Goal: Information Seeking & Learning: Check status

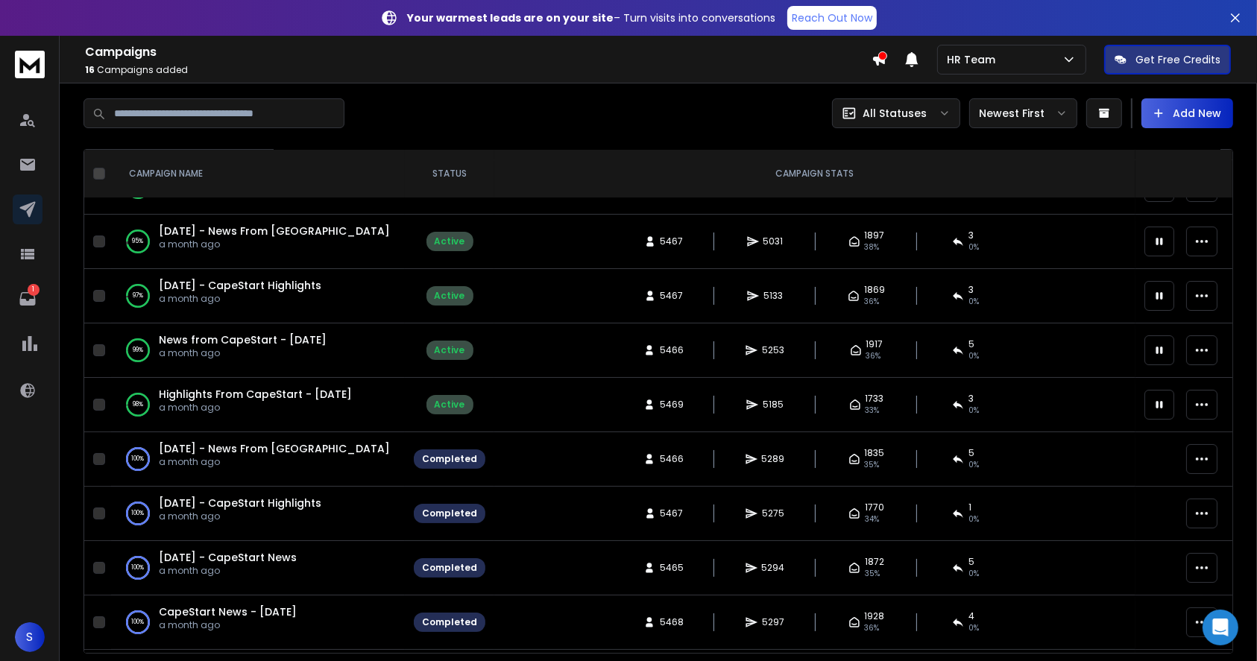
scroll to position [198, 0]
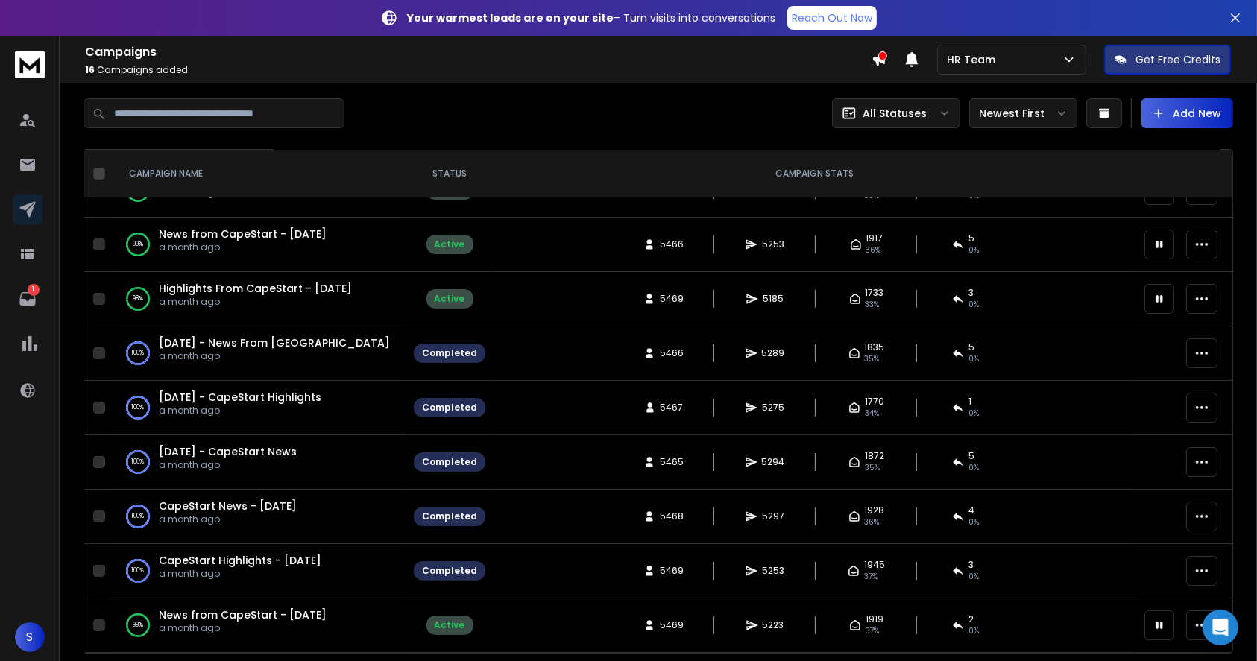
click at [284, 561] on span "CapeStart Highlights - [DATE]" at bounding box center [240, 560] width 163 height 15
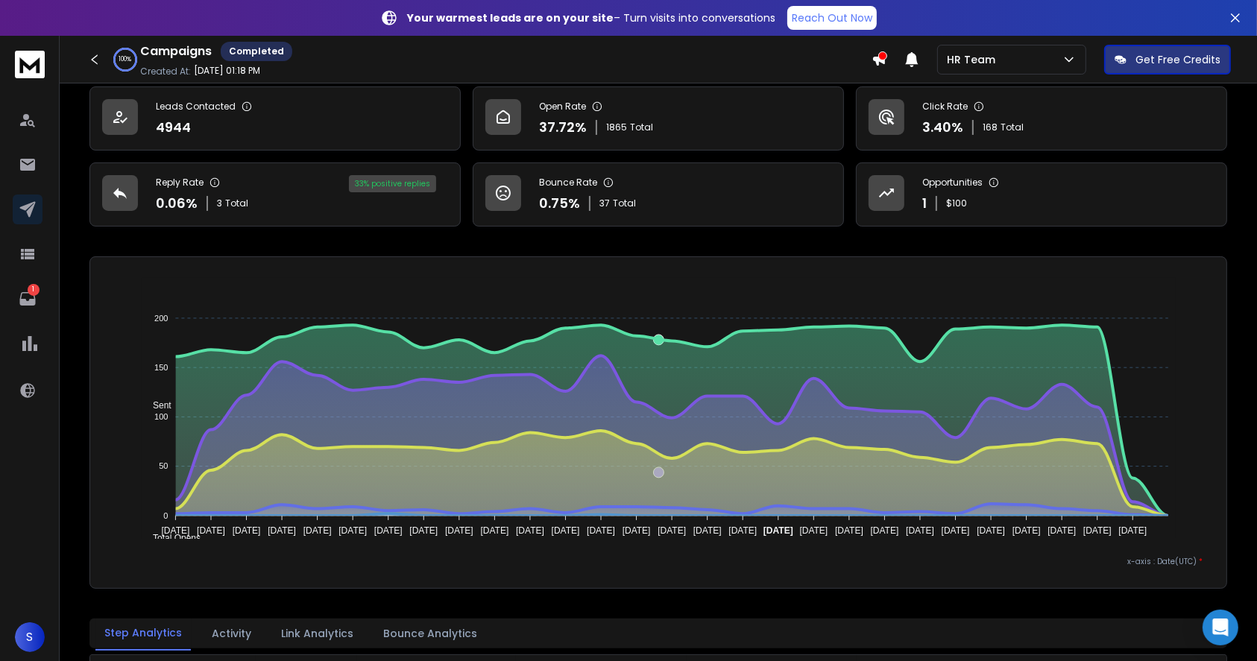
scroll to position [304, 0]
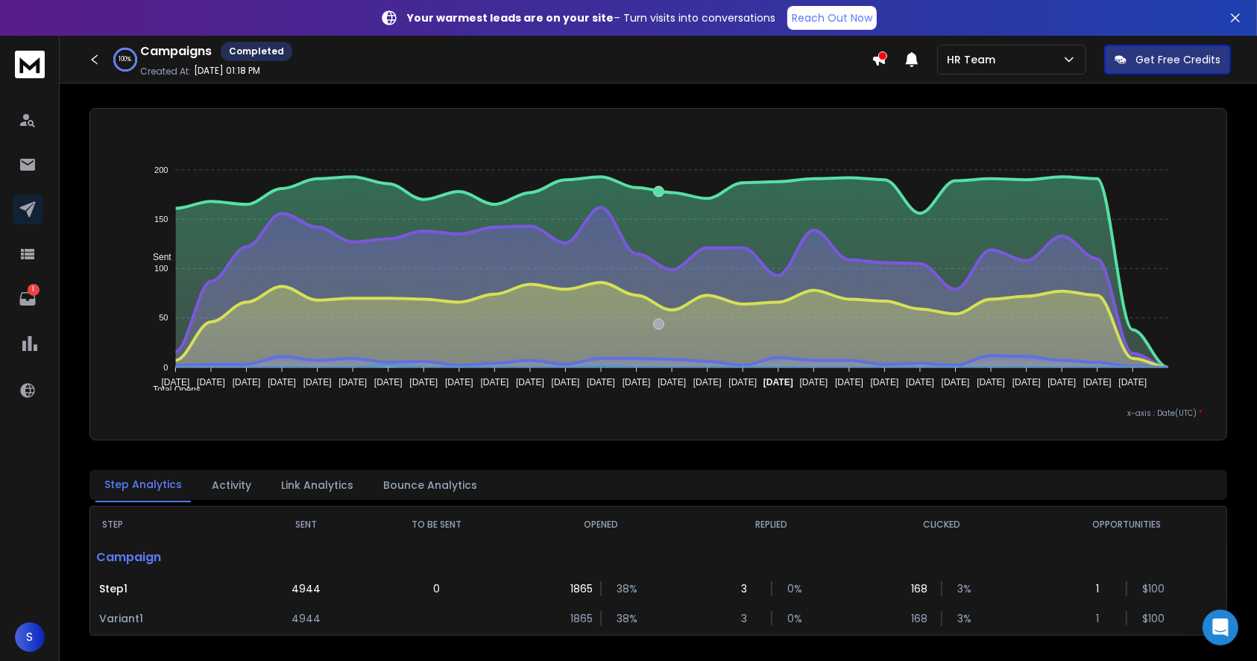
click at [232, 484] on button "Activity" at bounding box center [231, 485] width 57 height 33
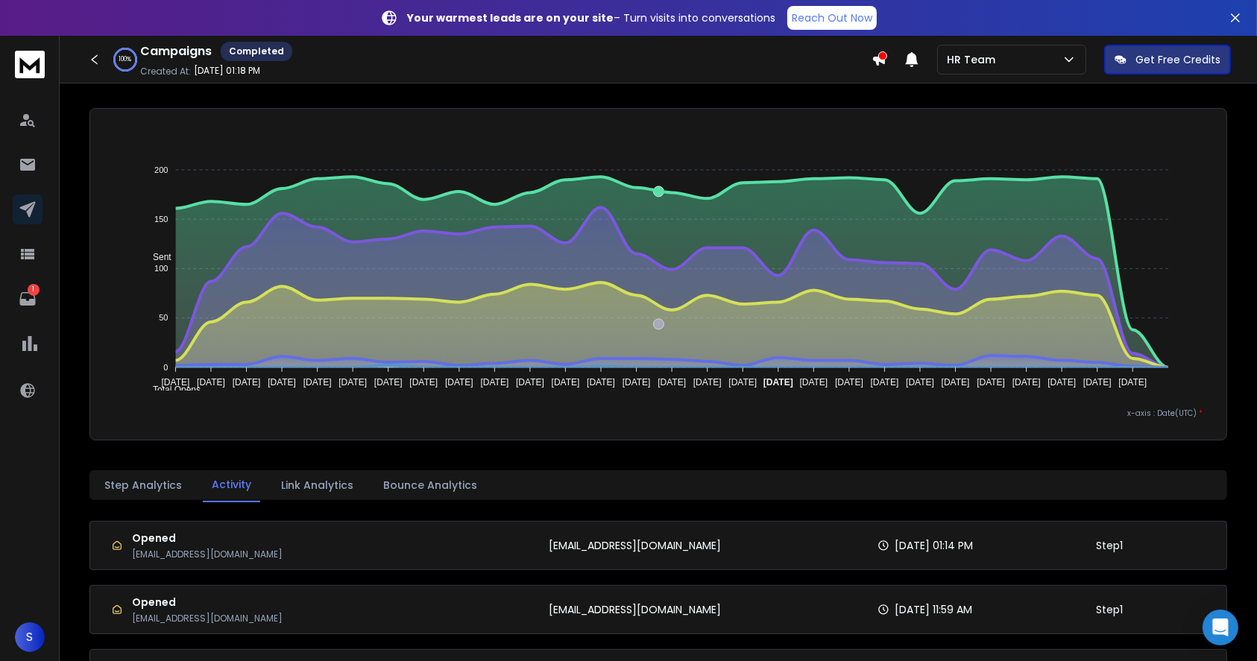
click at [311, 486] on button "Link Analytics" at bounding box center [317, 485] width 90 height 33
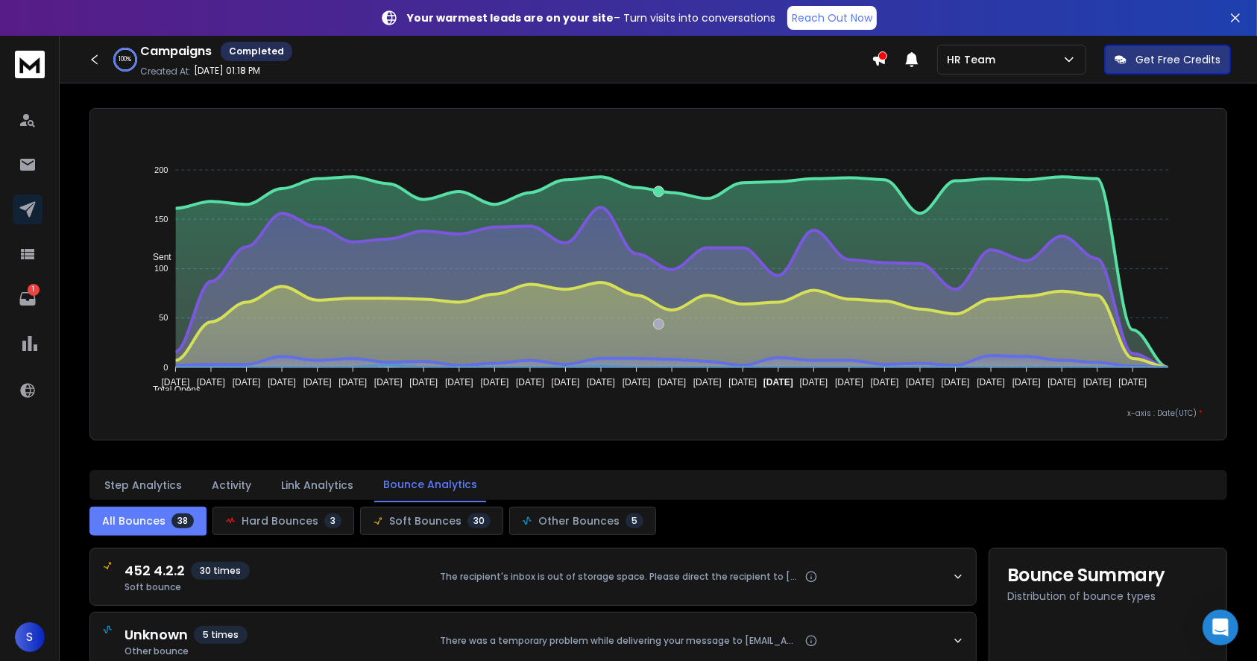
click at [431, 482] on button "Bounce Analytics" at bounding box center [430, 485] width 112 height 34
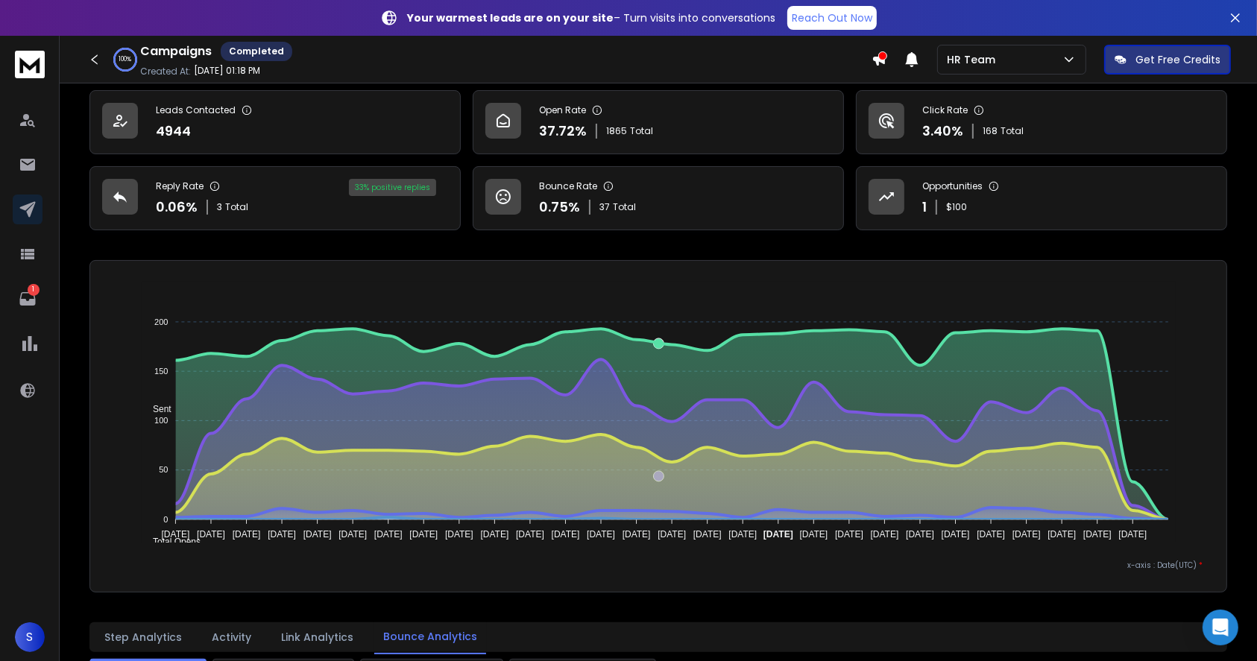
scroll to position [0, 0]
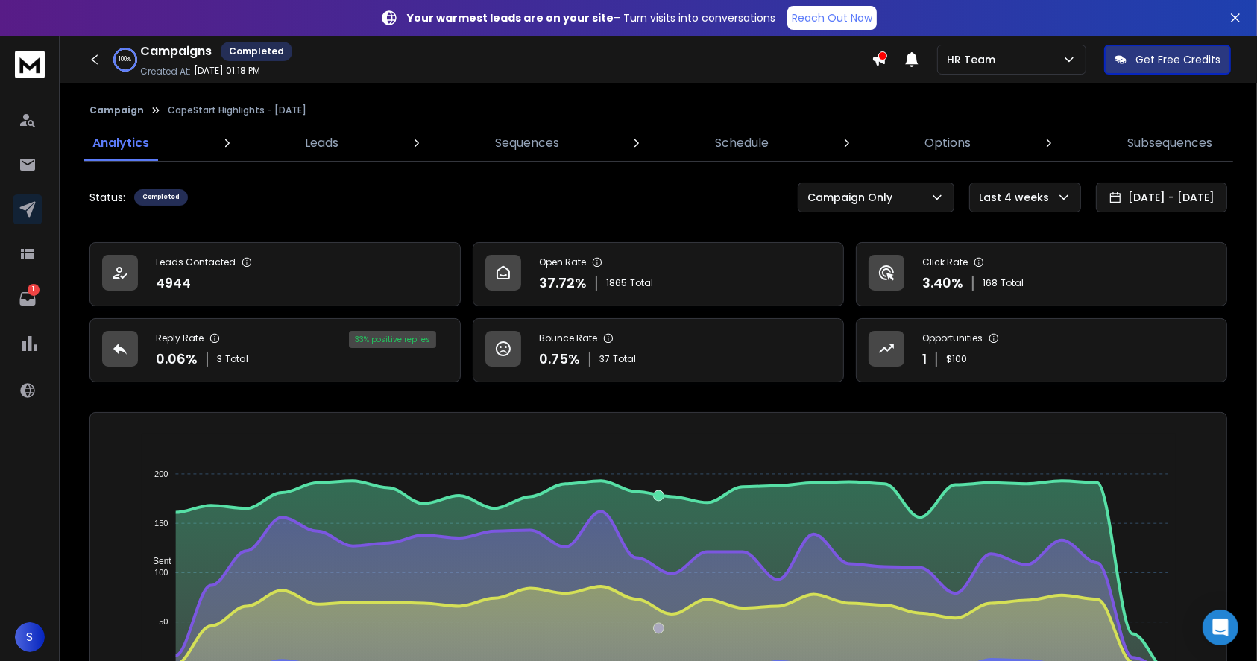
click at [174, 340] on p "Reply Rate" at bounding box center [180, 338] width 48 height 12
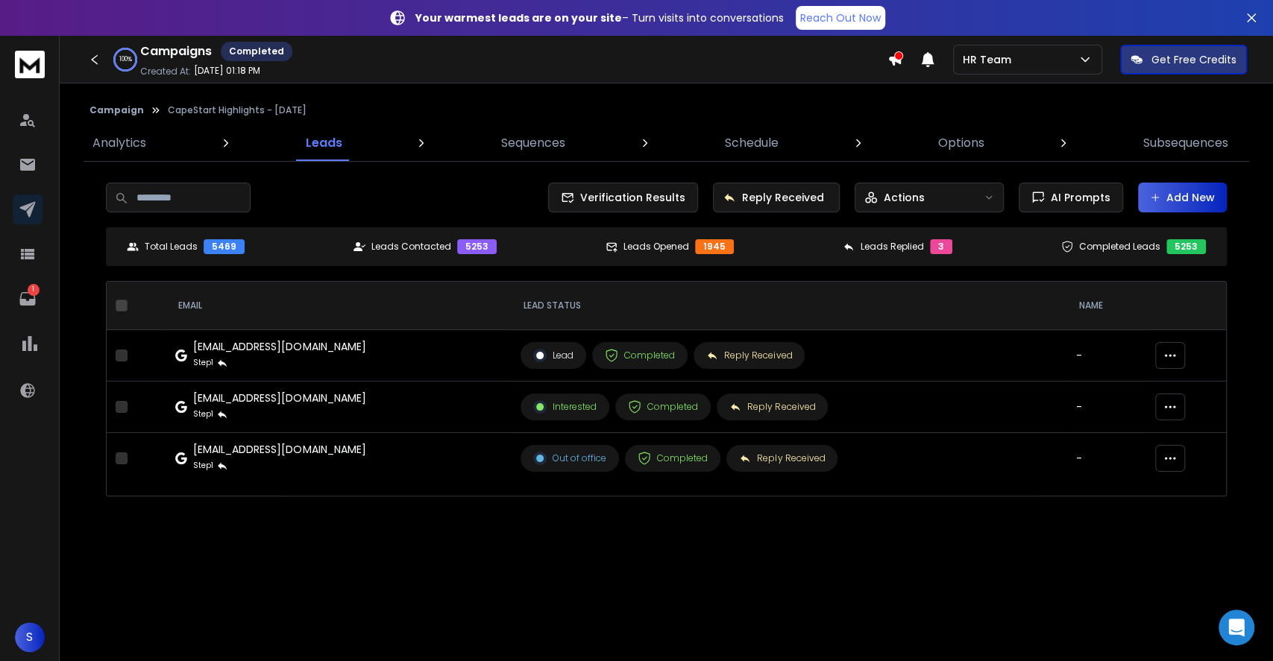
click at [217, 102] on div "Campaign CapeStart Highlights - July 2025" at bounding box center [665, 110] width 1165 height 24
click at [113, 106] on button "Campaign" at bounding box center [116, 110] width 54 height 12
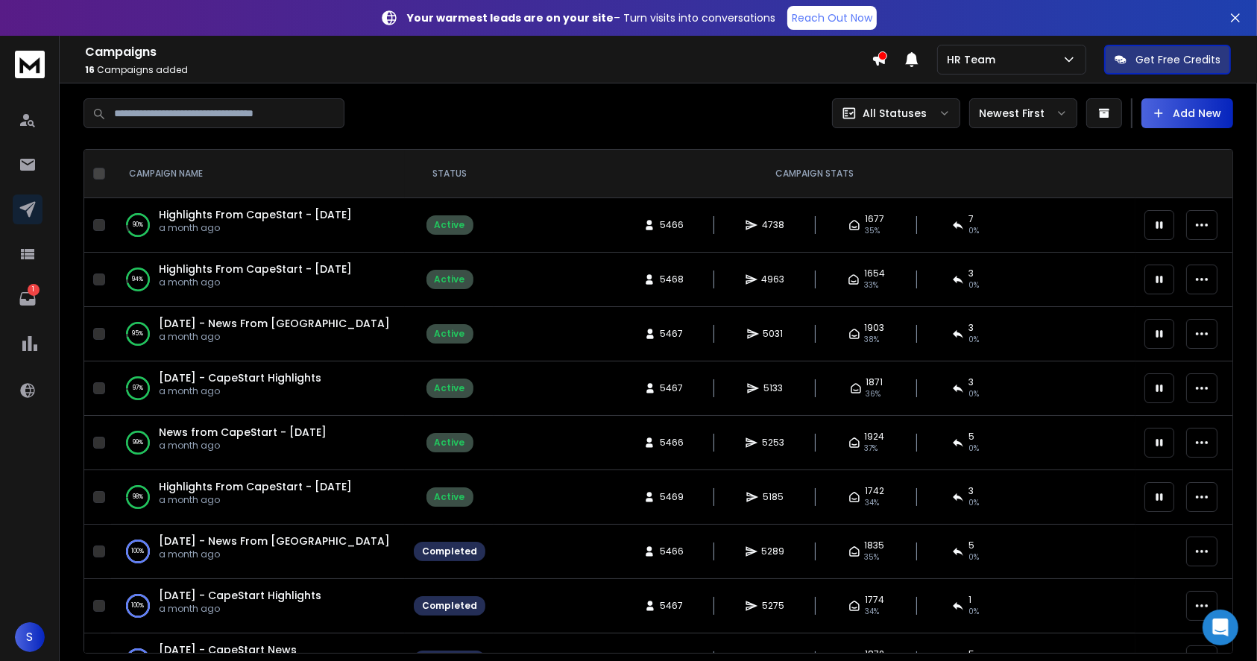
scroll to position [99, 0]
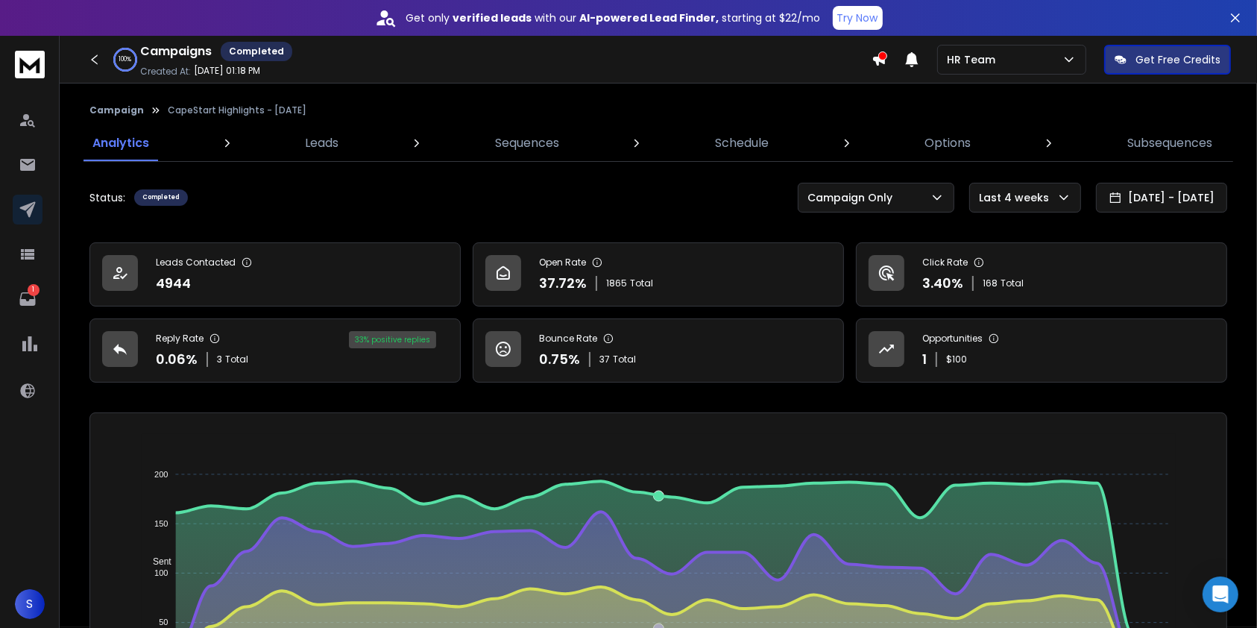
copy p "CapeStart Highlights - July 2025"
drag, startPoint x: 319, startPoint y: 115, endPoint x: 163, endPoint y: 110, distance: 156.6
click at [163, 110] on div "Campaign CapeStart Highlights - July 2025" at bounding box center [658, 110] width 1150 height 24
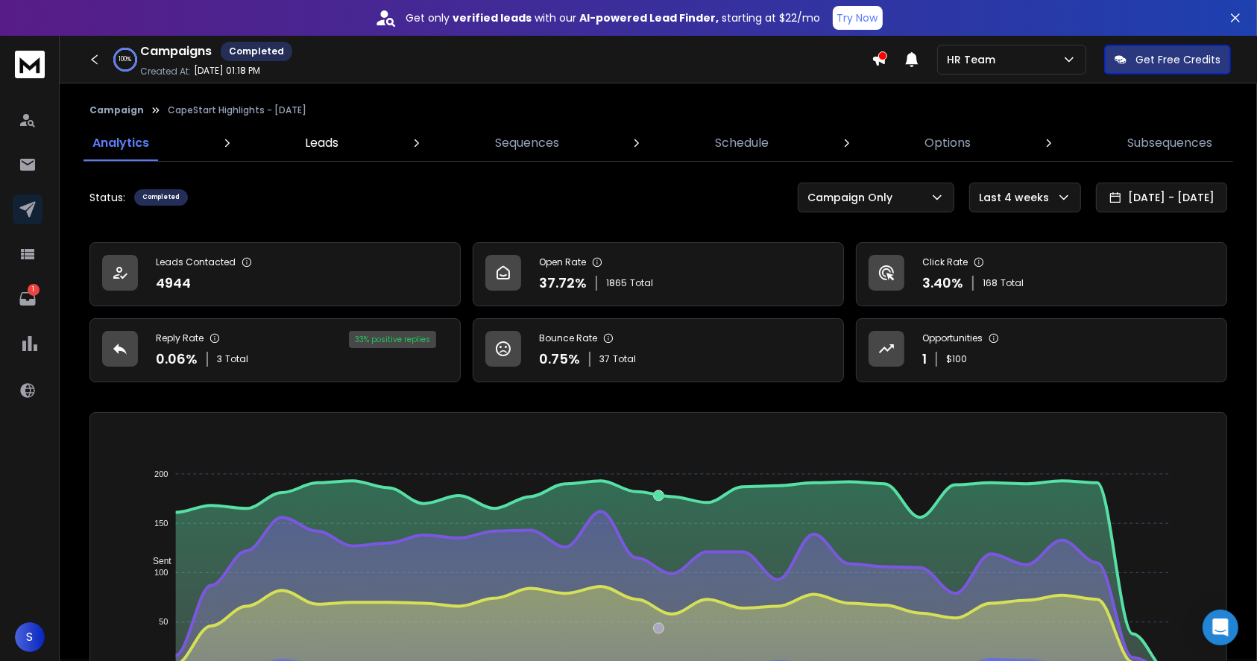
click at [310, 127] on link "Leads" at bounding box center [321, 143] width 51 height 36
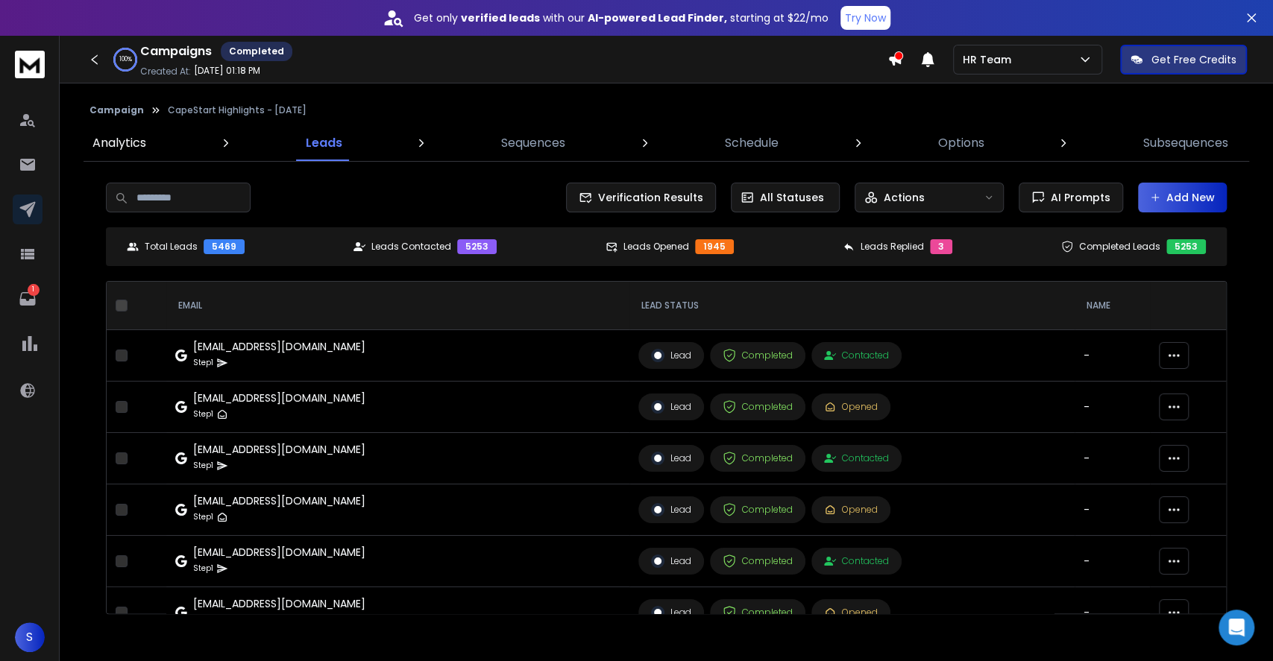
click at [131, 146] on p "Analytics" at bounding box center [119, 143] width 54 height 18
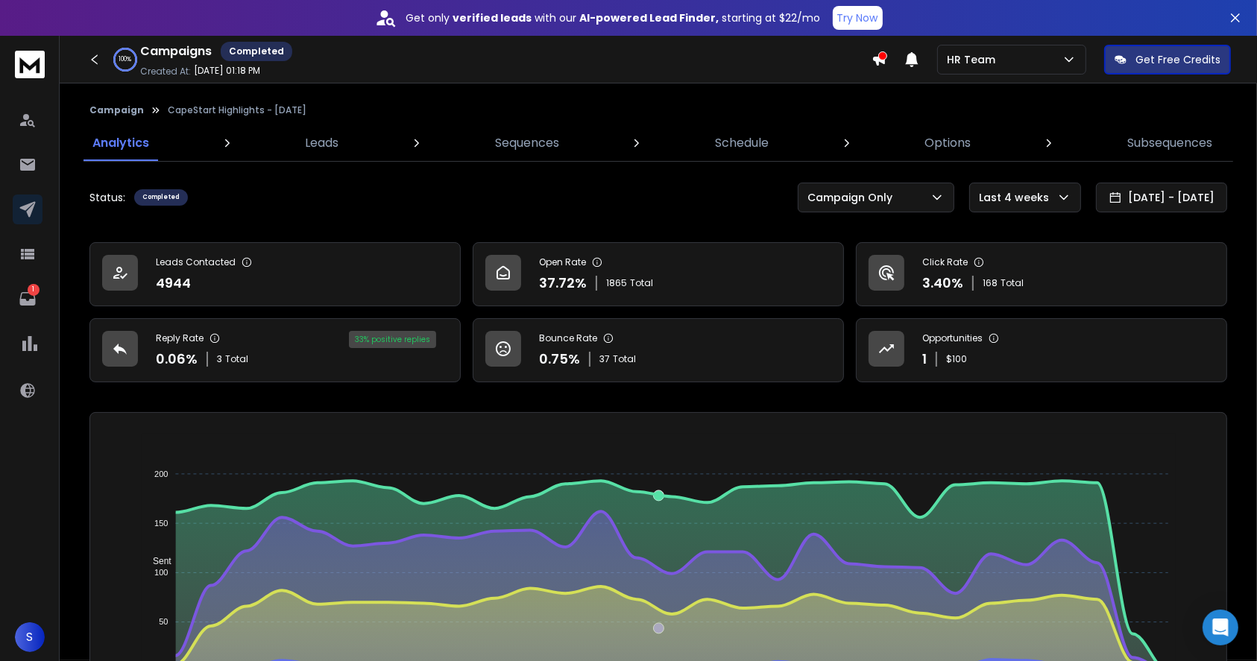
click at [168, 359] on p "0.06 %" at bounding box center [177, 359] width 42 height 21
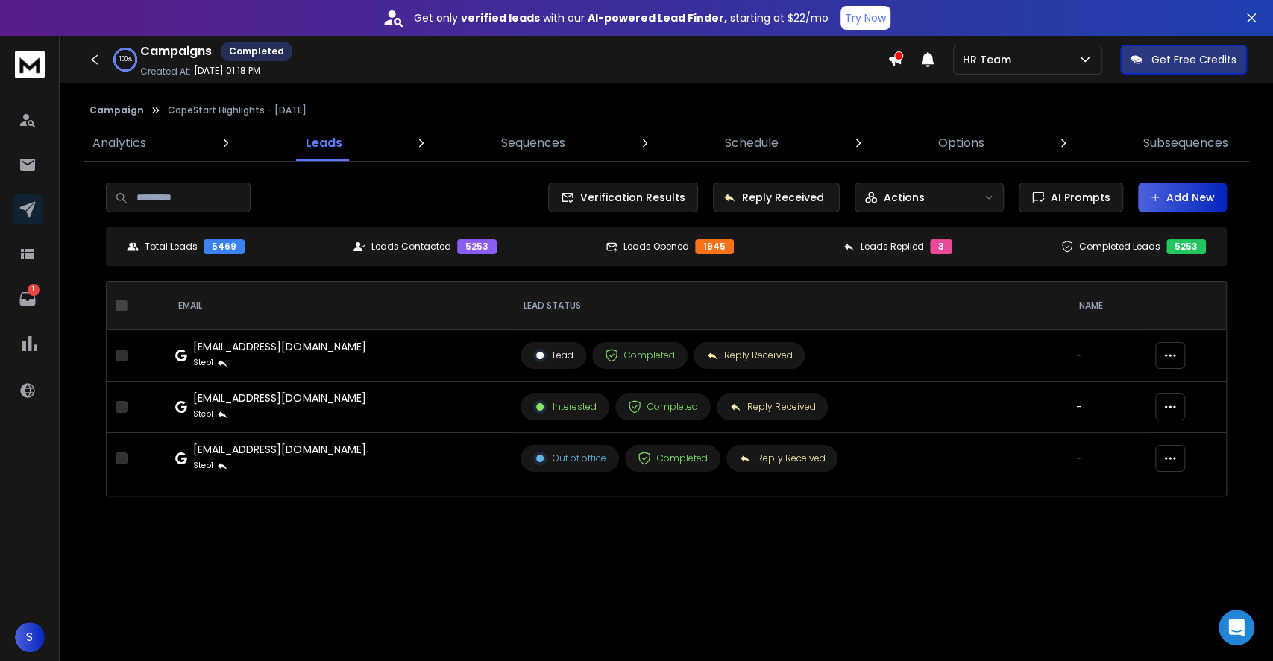
click at [416, 243] on p "Leads Contacted" at bounding box center [411, 247] width 80 height 12
click at [637, 242] on p "Leads Opened" at bounding box center [656, 247] width 66 height 12
click at [515, 153] on link "Sequences" at bounding box center [533, 143] width 82 height 36
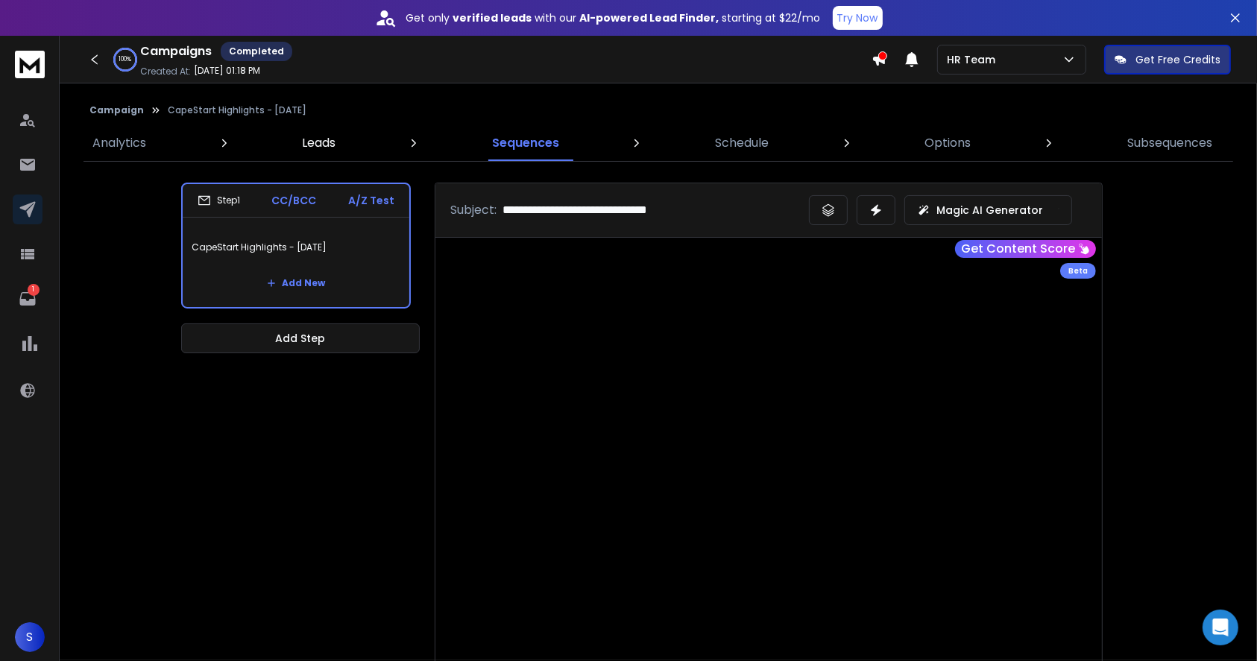
click at [332, 154] on link "Leads" at bounding box center [318, 143] width 51 height 36
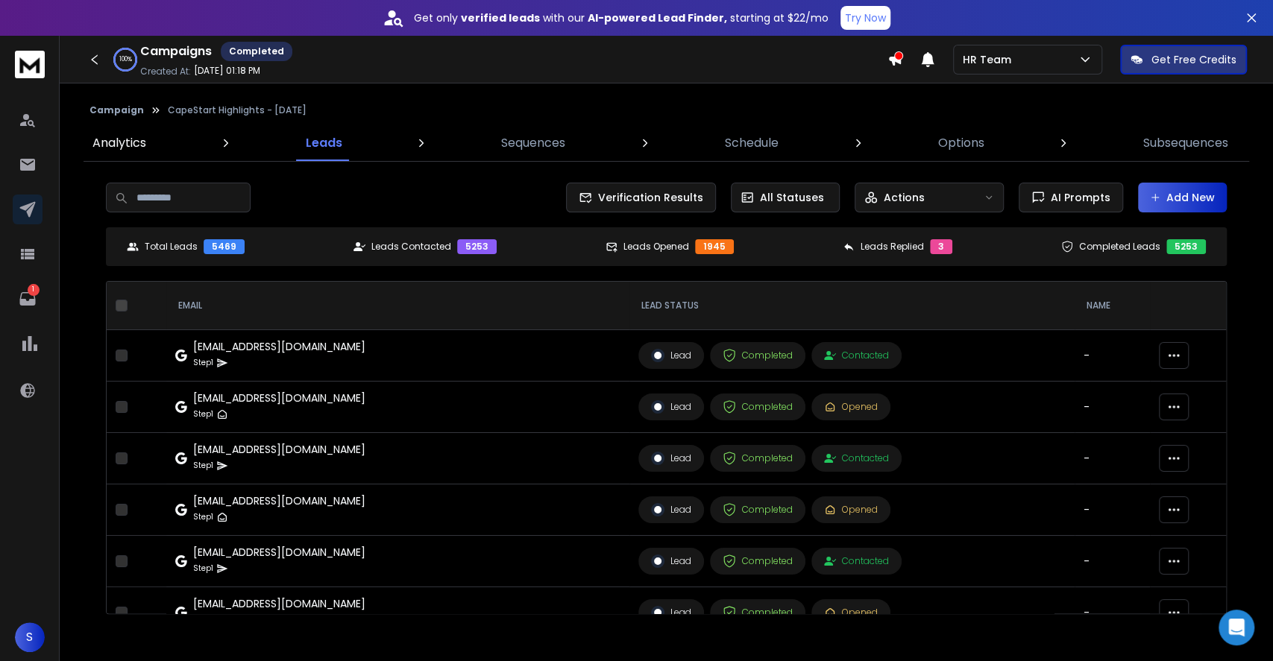
click at [113, 136] on p "Analytics" at bounding box center [119, 143] width 54 height 18
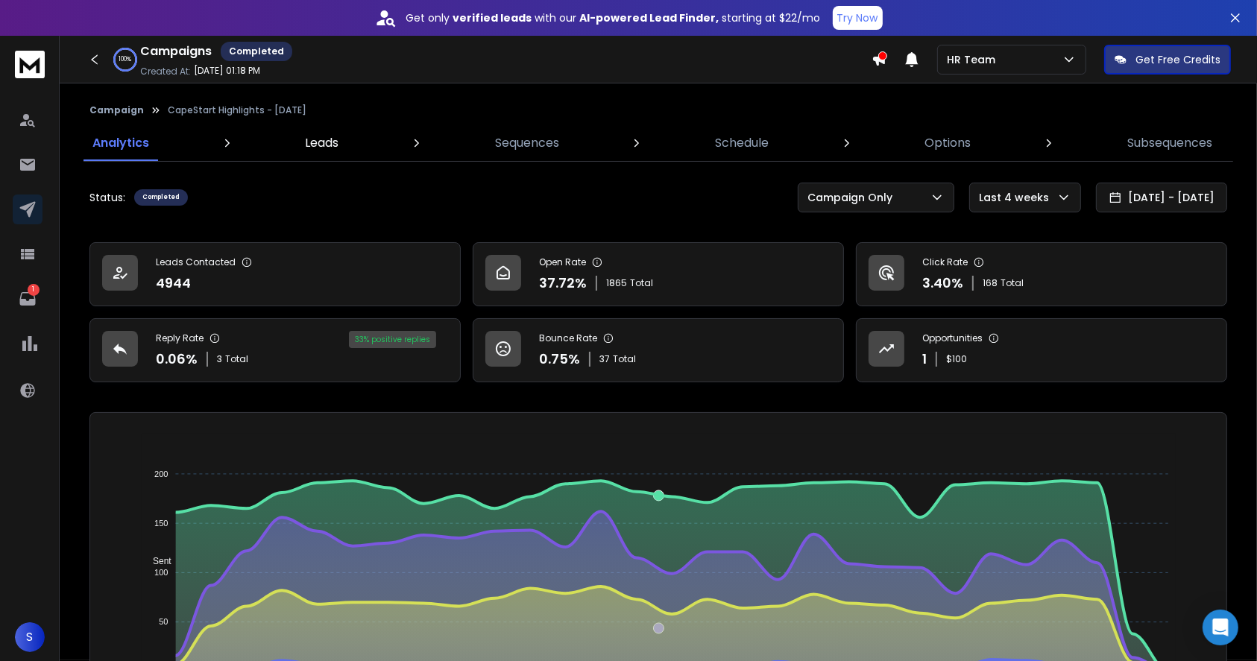
click at [317, 151] on p "Leads" at bounding box center [322, 143] width 34 height 18
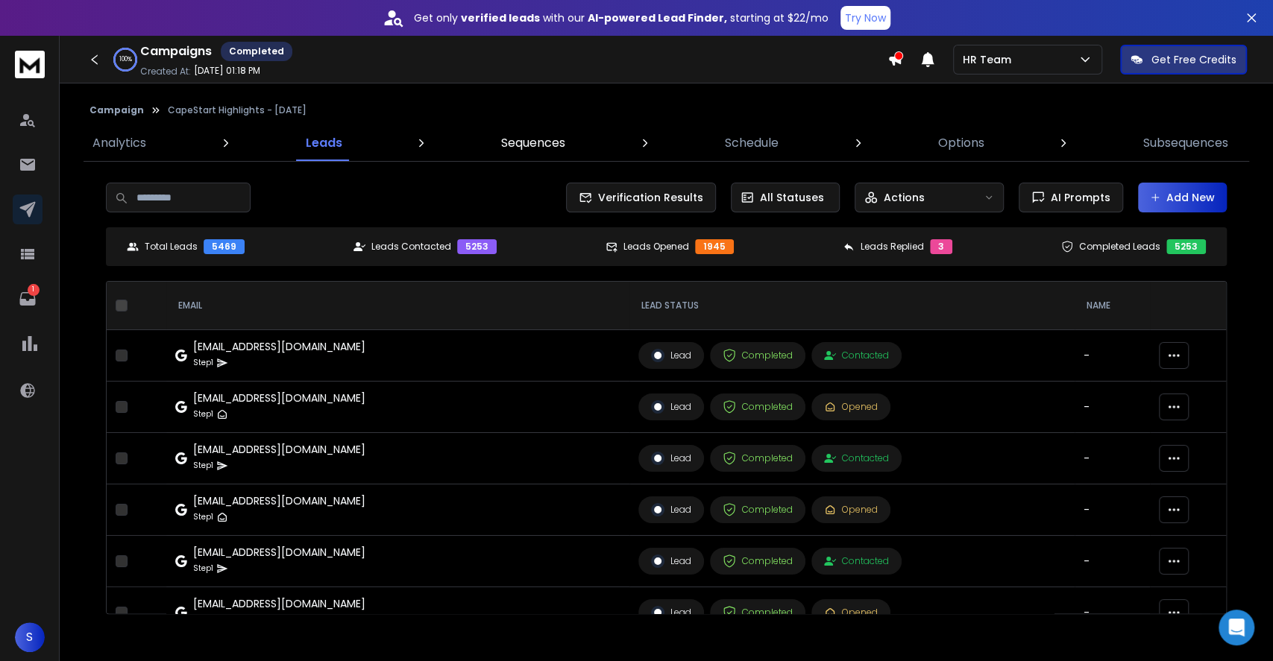
click at [521, 152] on link "Sequences" at bounding box center [533, 143] width 82 height 36
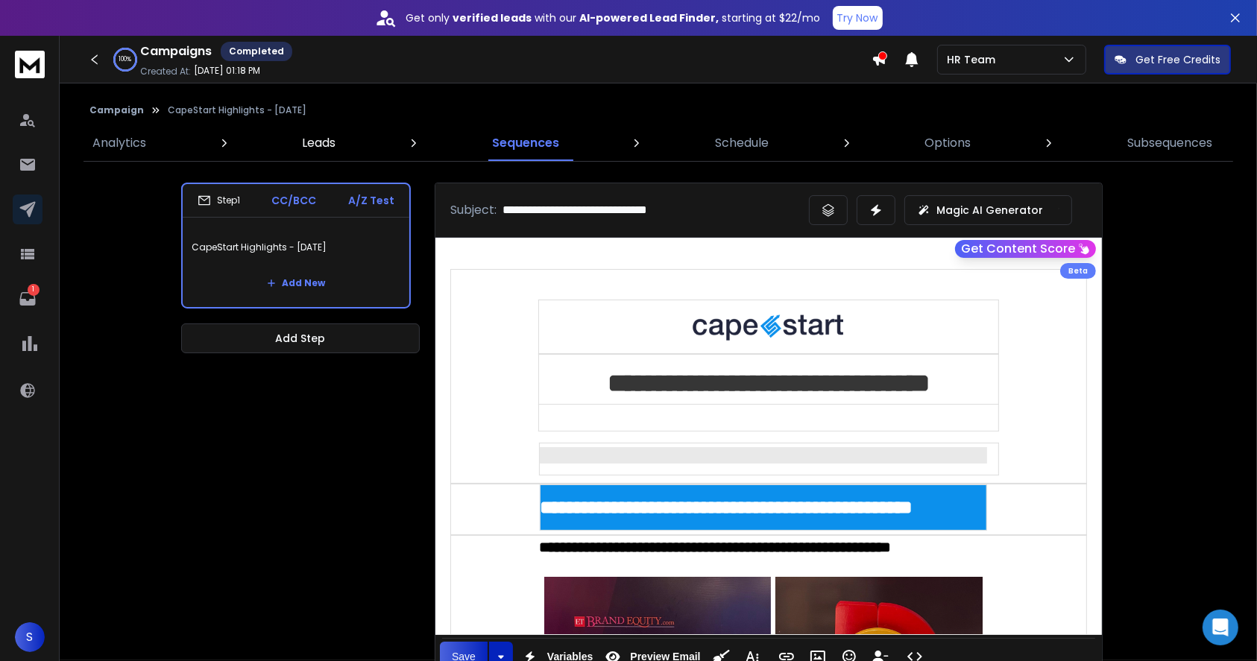
click at [310, 146] on p "Leads" at bounding box center [319, 143] width 34 height 18
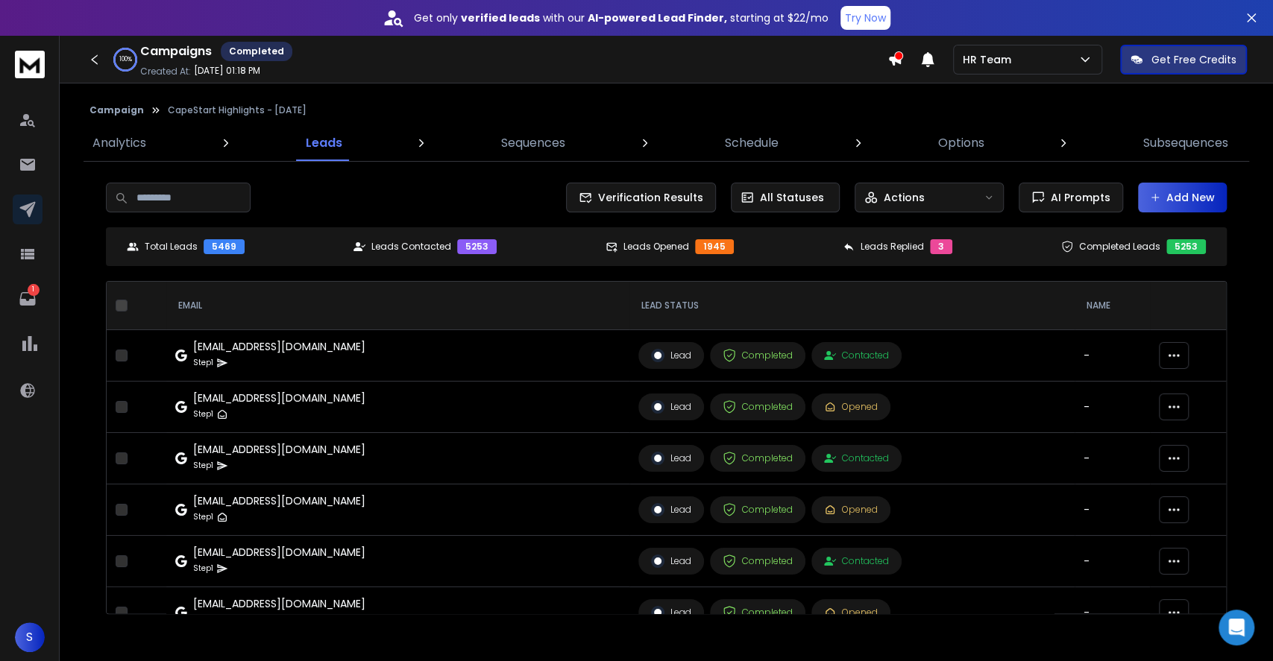
click at [105, 107] on button "Campaign" at bounding box center [116, 110] width 54 height 12
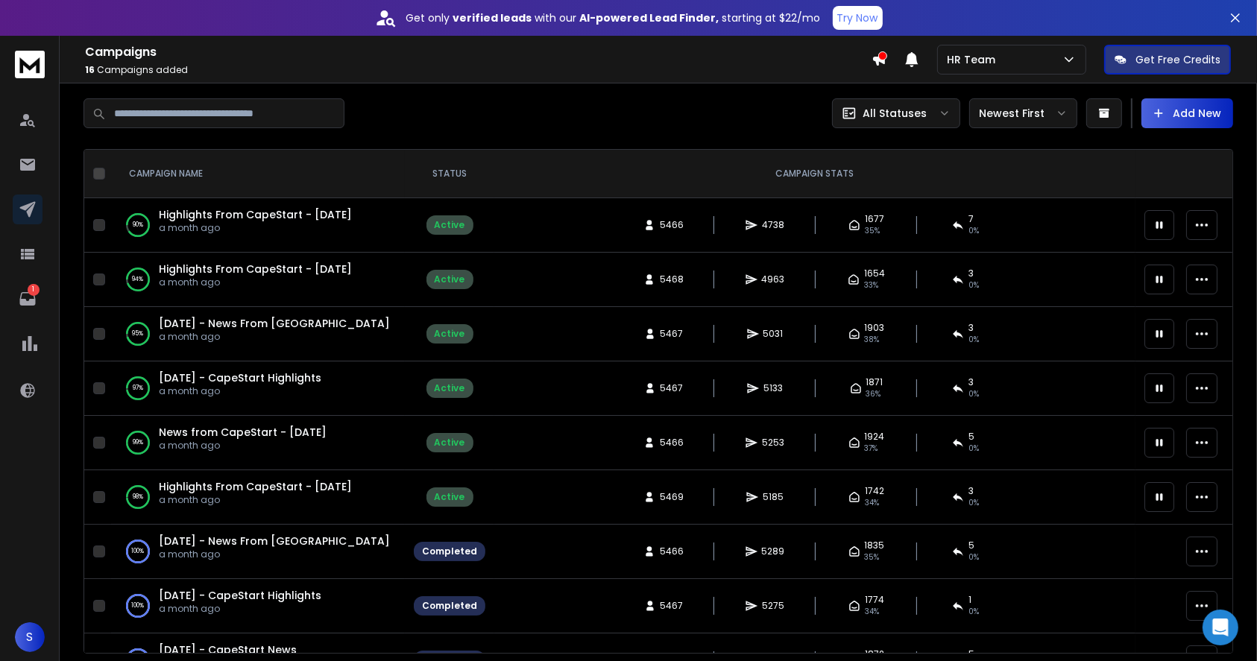
click at [274, 214] on span "Highlights From CapeStart - [DATE]" at bounding box center [255, 214] width 193 height 15
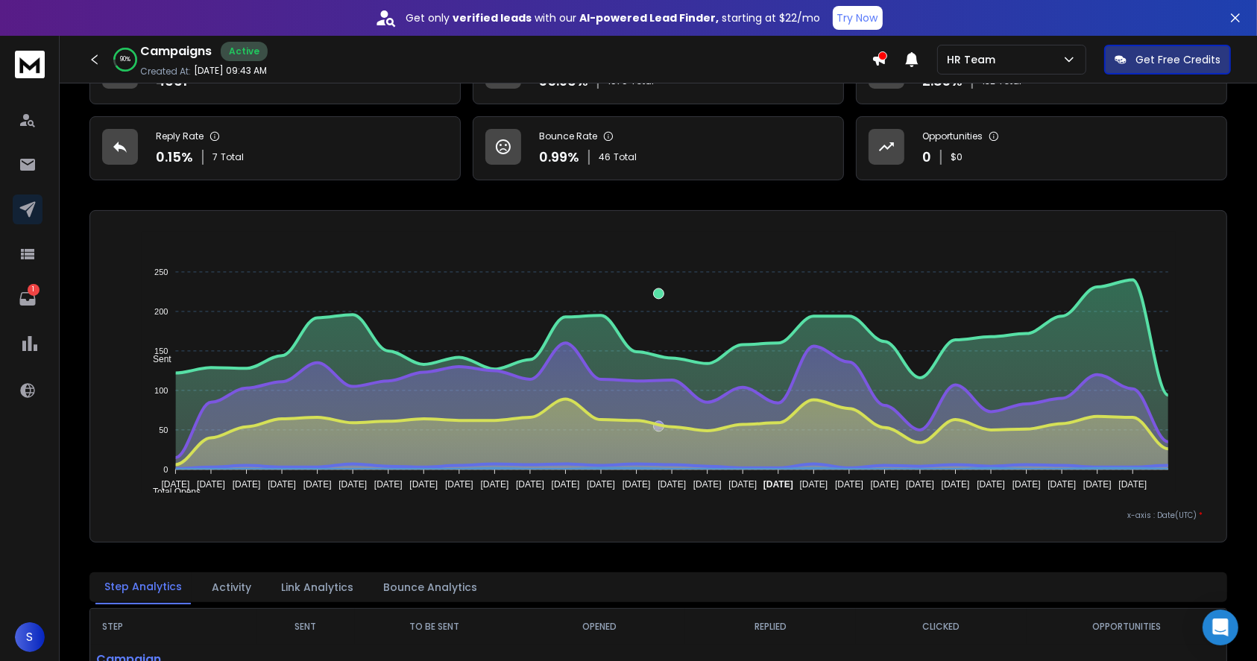
scroll to position [304, 0]
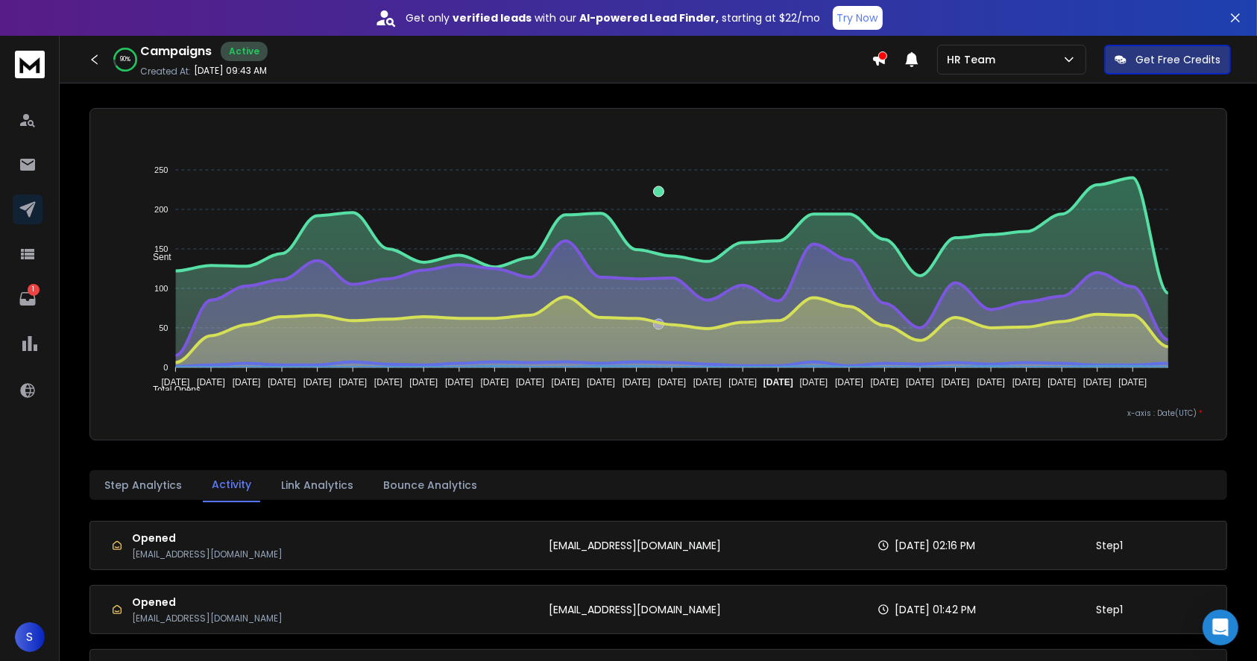
click at [230, 479] on button "Activity" at bounding box center [231, 485] width 57 height 34
click at [301, 499] on button "Link Analytics" at bounding box center [317, 485] width 90 height 33
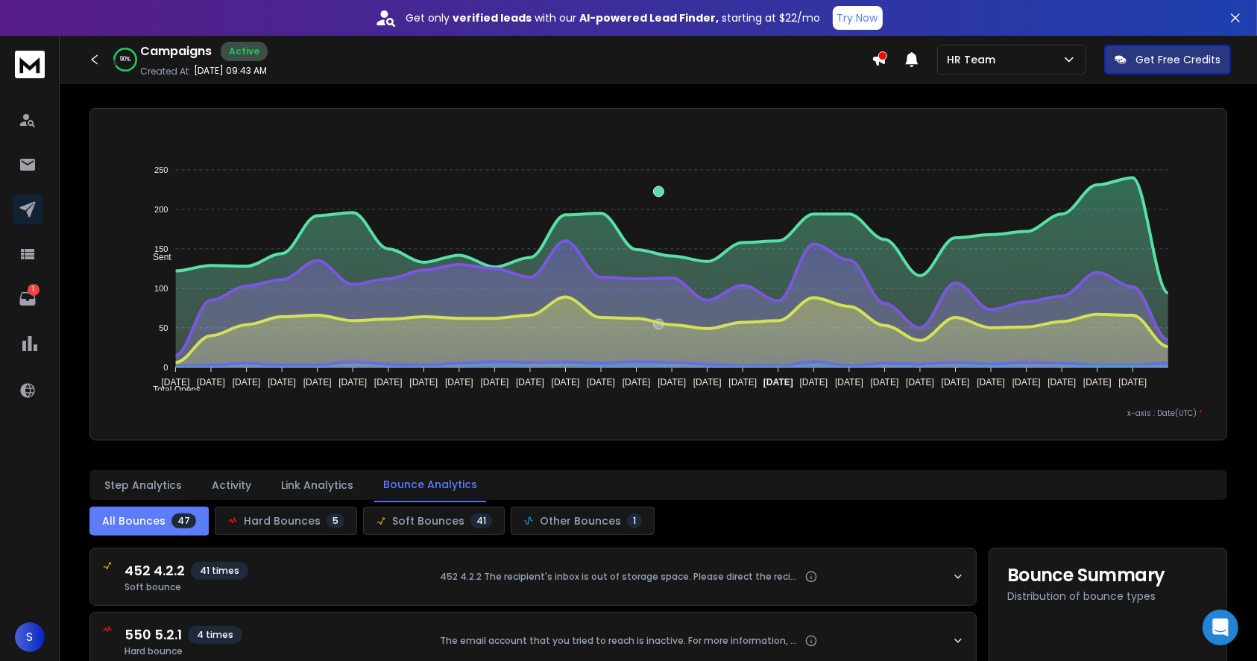
click at [406, 492] on button "Bounce Analytics" at bounding box center [430, 485] width 112 height 34
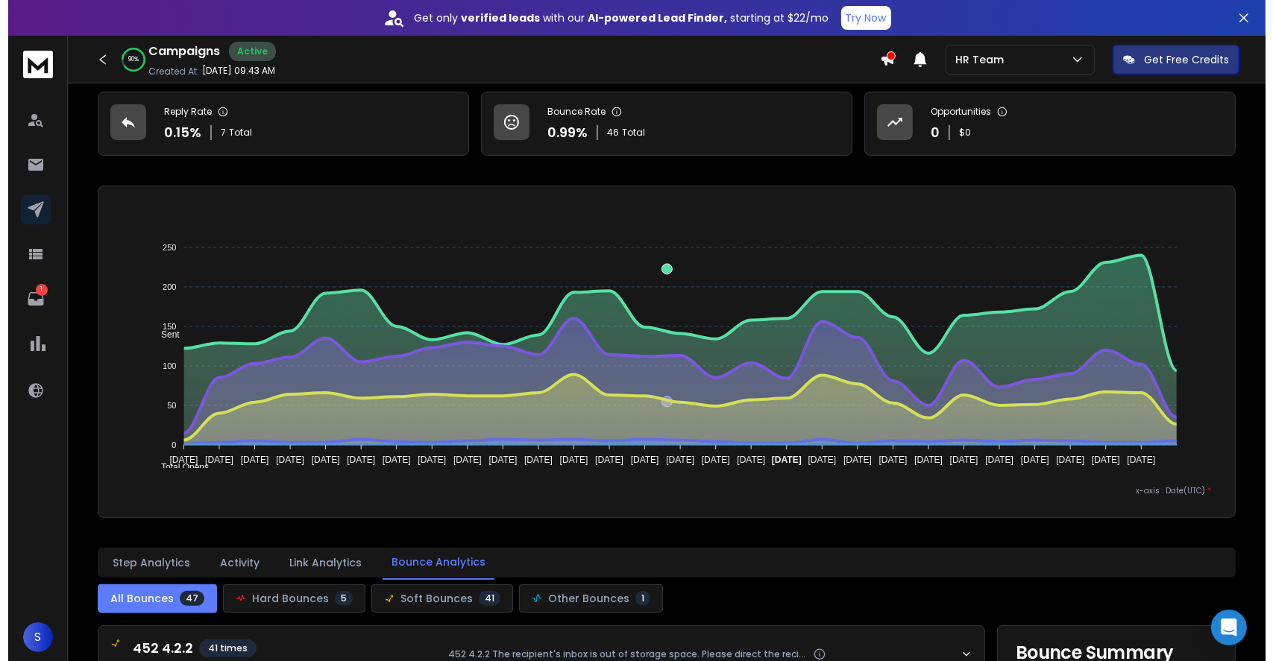
scroll to position [0, 0]
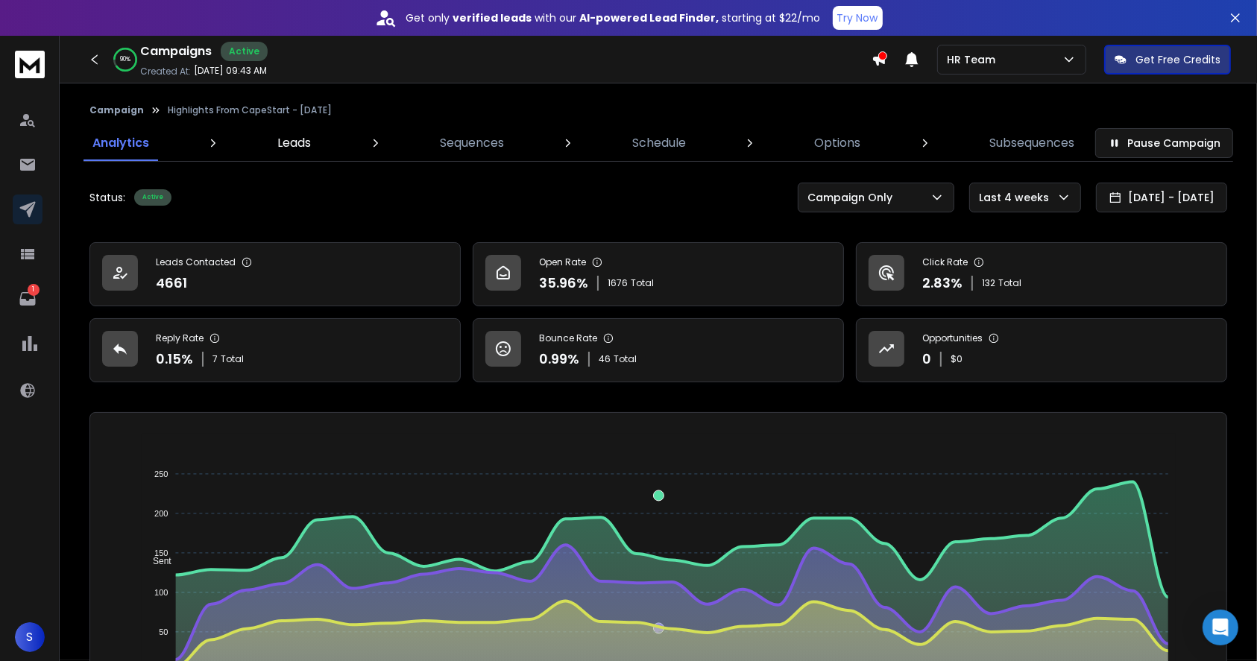
click at [271, 136] on link "Leads" at bounding box center [293, 143] width 51 height 36
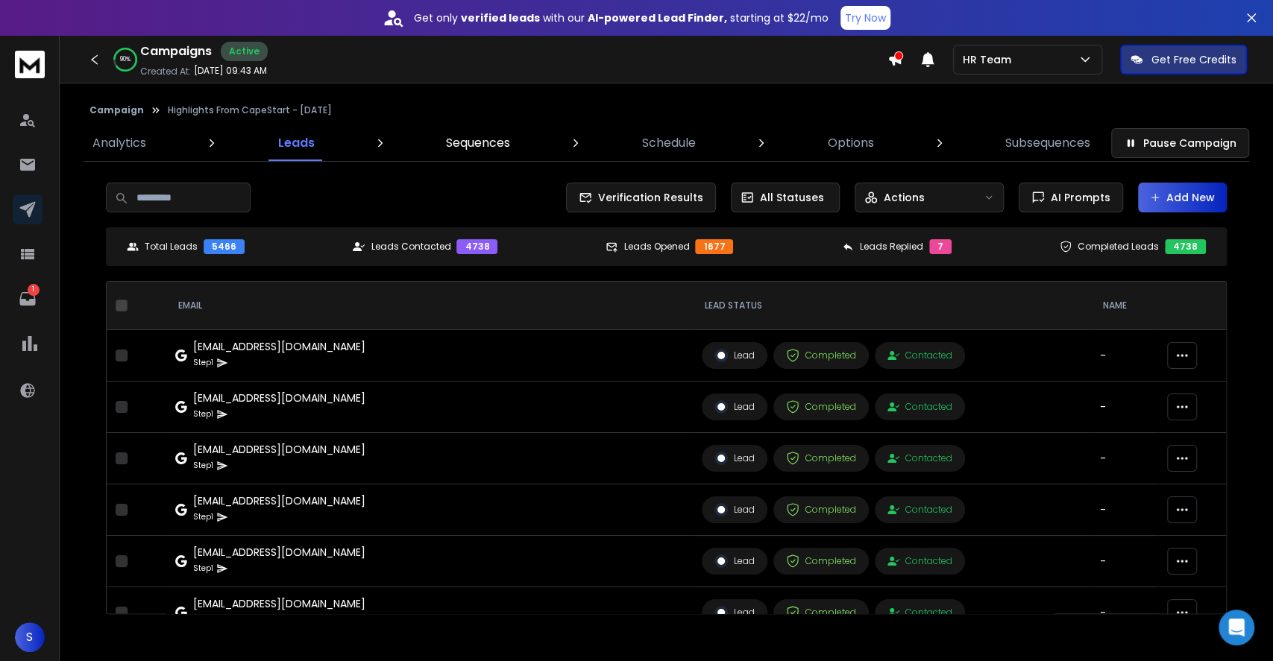
click at [486, 148] on p "Sequences" at bounding box center [478, 143] width 64 height 18
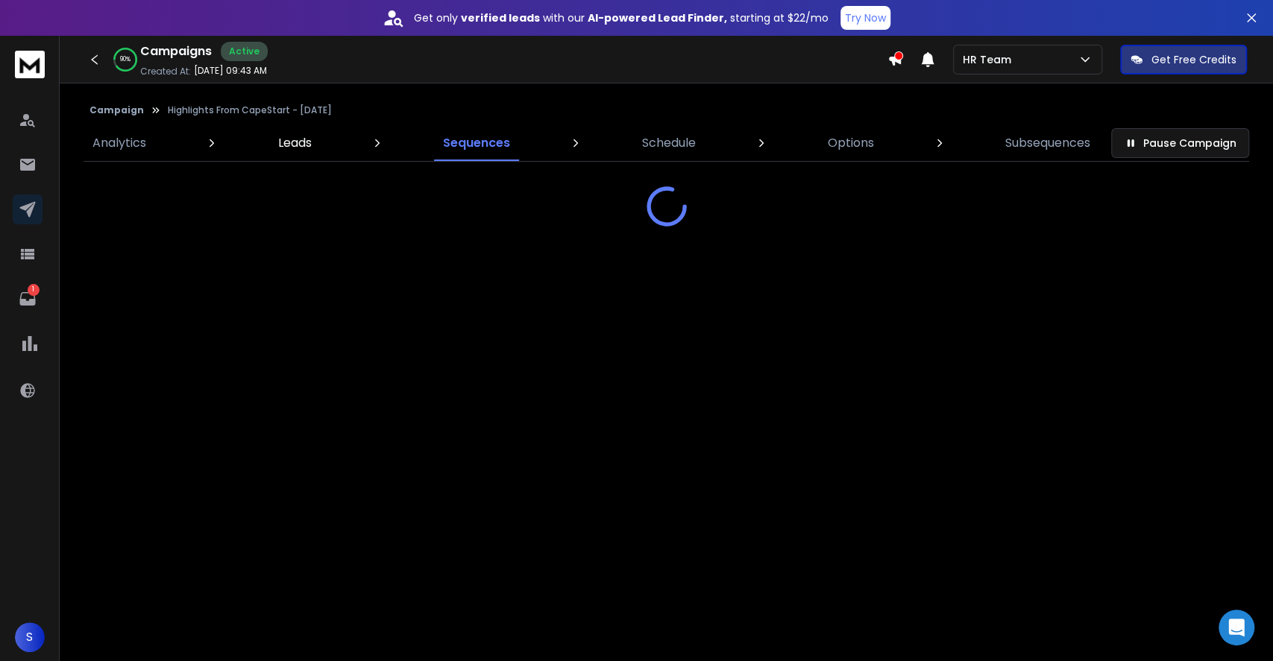
click at [315, 149] on link "Leads" at bounding box center [294, 143] width 51 height 36
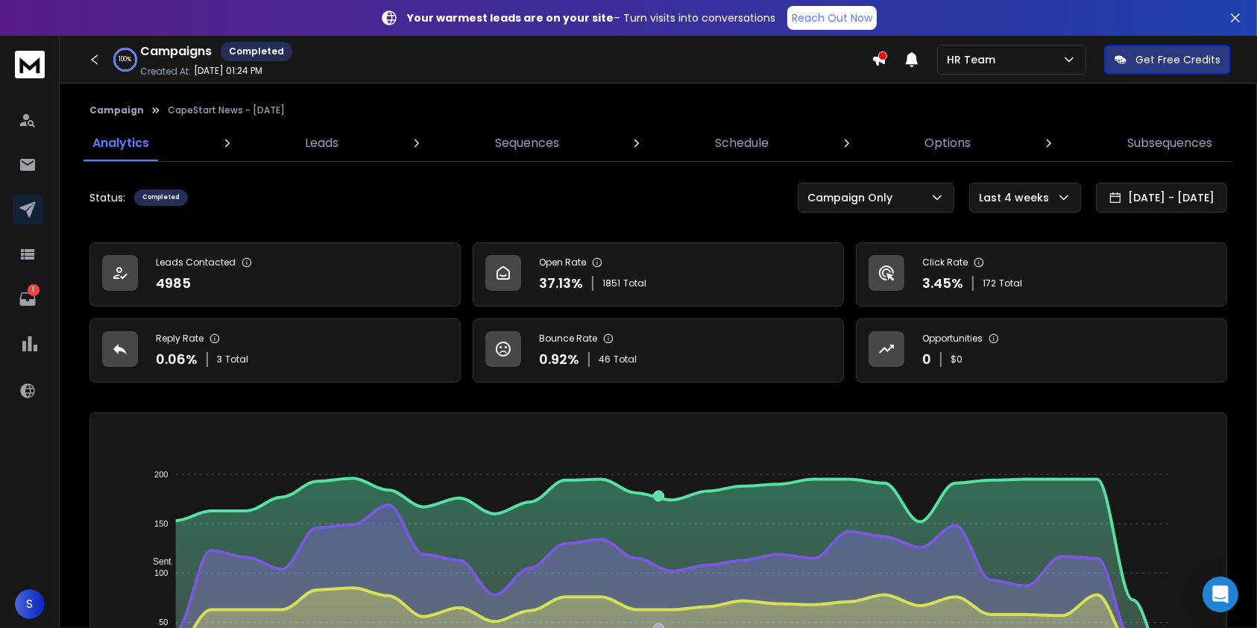
drag, startPoint x: 297, startPoint y: 109, endPoint x: 165, endPoint y: 111, distance: 132.0
click at [165, 111] on div "Campaign CapeStart News - July 2025" at bounding box center [658, 110] width 1150 height 24
copy p "CapeStart News - July 2025"
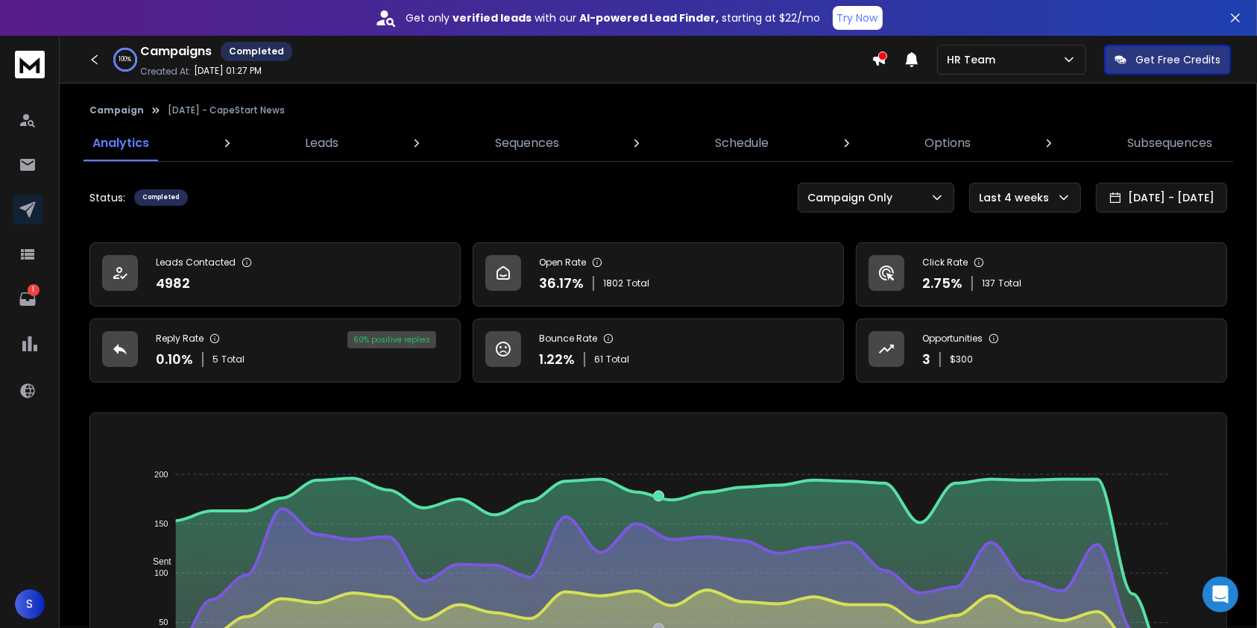
drag, startPoint x: 308, startPoint y: 109, endPoint x: 163, endPoint y: 105, distance: 144.7
click at [163, 104] on div "Campaign July 2025 - CapeStart News" at bounding box center [658, 110] width 1150 height 24
copy p "[DATE] - CapeStart News"
drag, startPoint x: 312, startPoint y: 110, endPoint x: 158, endPoint y: 113, distance: 153.6
click at [158, 113] on div "Campaign July 2025 - CapeStart News" at bounding box center [658, 110] width 1150 height 24
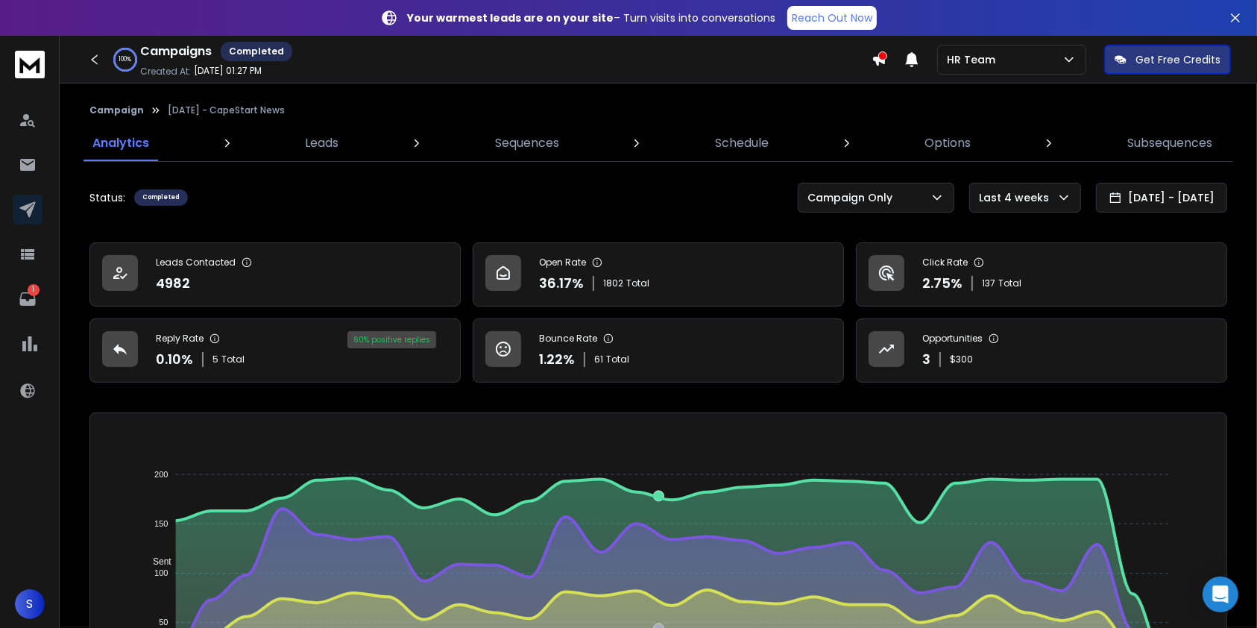
copy p "July 2025 - CapeStart News"
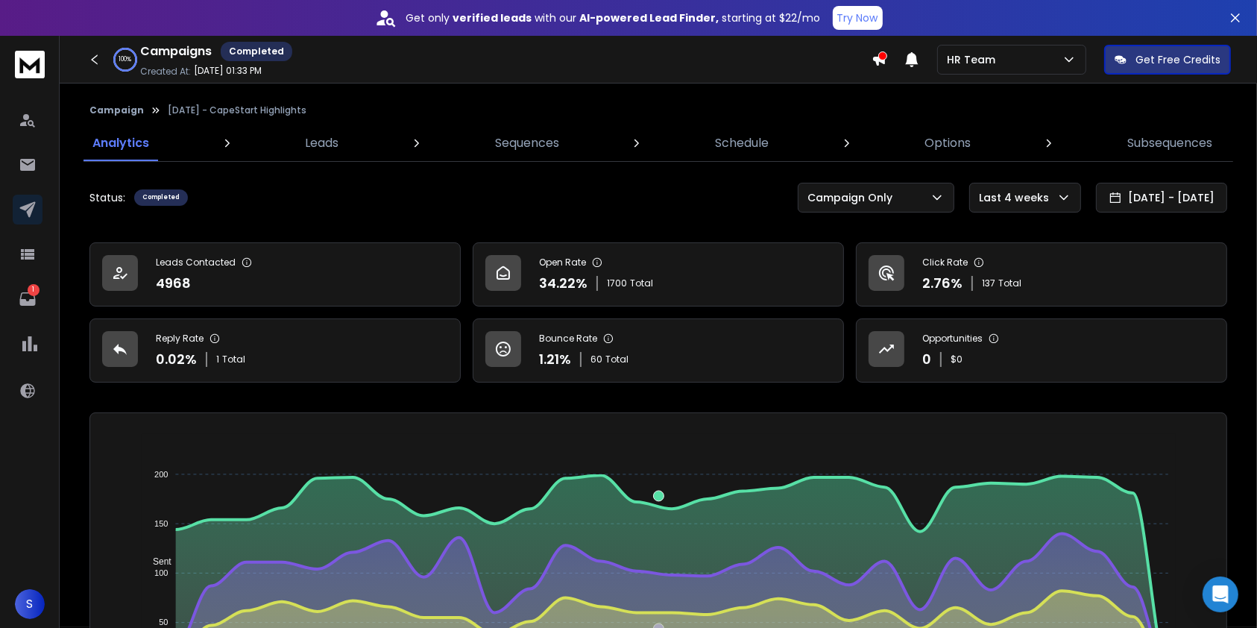
drag, startPoint x: 327, startPoint y: 107, endPoint x: 163, endPoint y: 108, distance: 164.0
click at [163, 108] on div "Campaign [DATE] - CapeStart Highlights" at bounding box center [658, 110] width 1150 height 24
copy p "July 2025 - CapeStart Highlights"
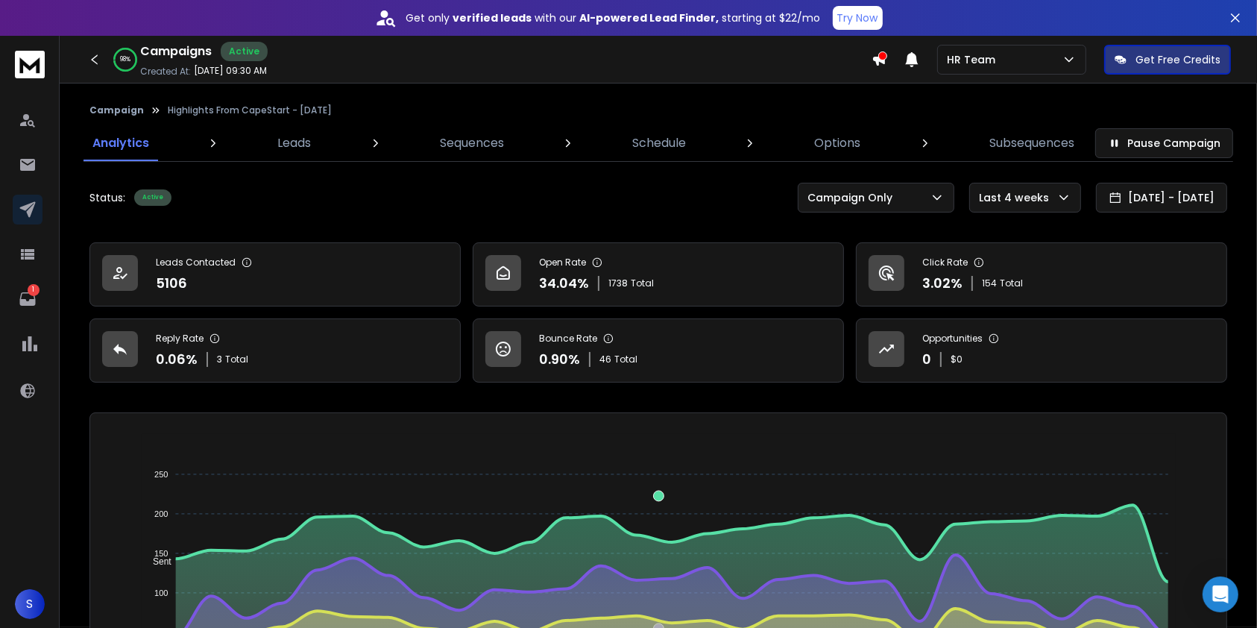
drag, startPoint x: 358, startPoint y: 114, endPoint x: 162, endPoint y: 103, distance: 196.4
click at [162, 103] on div "Campaign Highlights From [GEOGRAPHIC_DATA] - [DATE]" at bounding box center [658, 110] width 1150 height 24
copy p "Highlights From CapeStart - July 2025"
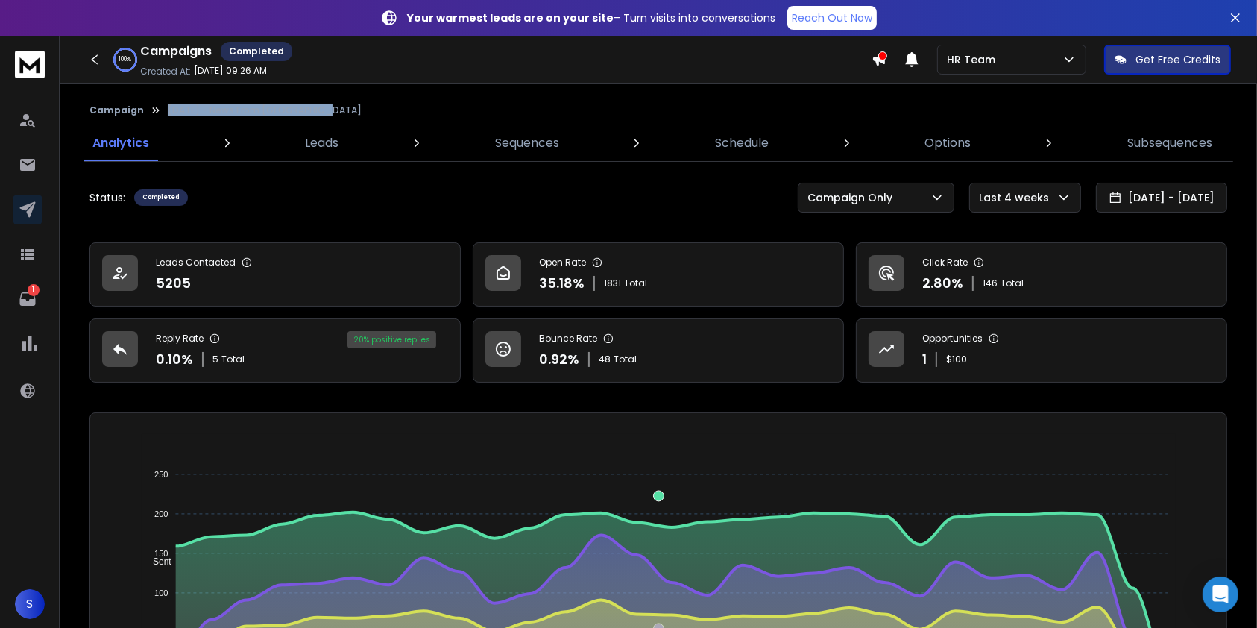
drag, startPoint x: 324, startPoint y: 113, endPoint x: 163, endPoint y: 109, distance: 161.8
click at [163, 109] on div "Campaign [DATE] - News From [GEOGRAPHIC_DATA]" at bounding box center [658, 110] width 1150 height 24
copy p "[DATE] - News From [GEOGRAPHIC_DATA]"
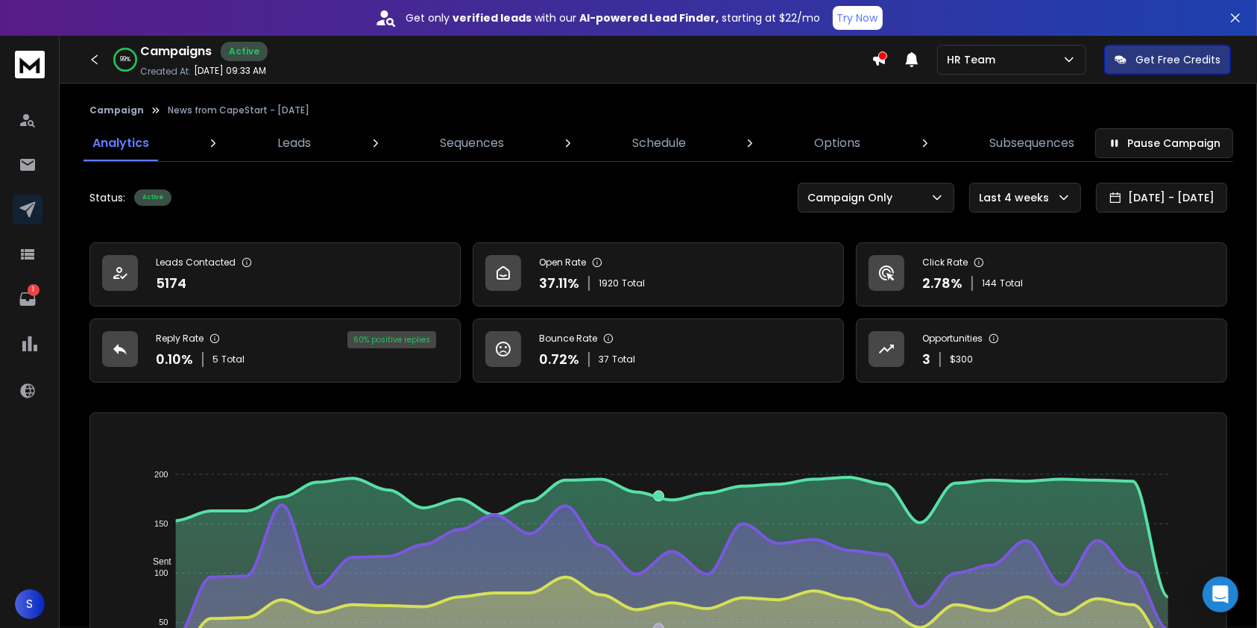
drag, startPoint x: 295, startPoint y: 104, endPoint x: 153, endPoint y: 111, distance: 142.5
click at [153, 111] on div "Campaign News from [GEOGRAPHIC_DATA] - [DATE]" at bounding box center [658, 110] width 1150 height 24
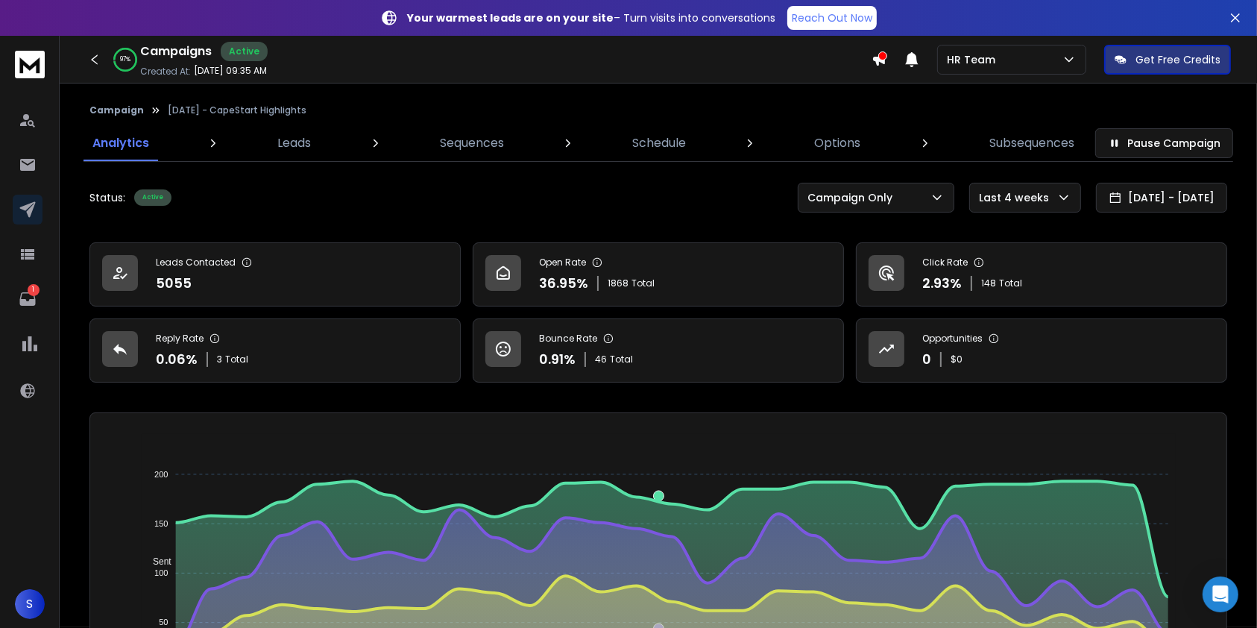
drag, startPoint x: 321, startPoint y: 112, endPoint x: 160, endPoint y: 114, distance: 160.3
click at [160, 114] on div "Campaign Jul 2025 - CapeStart Highlights" at bounding box center [658, 110] width 1150 height 24
copy p "Jul 2025 - CapeStart Highlights"
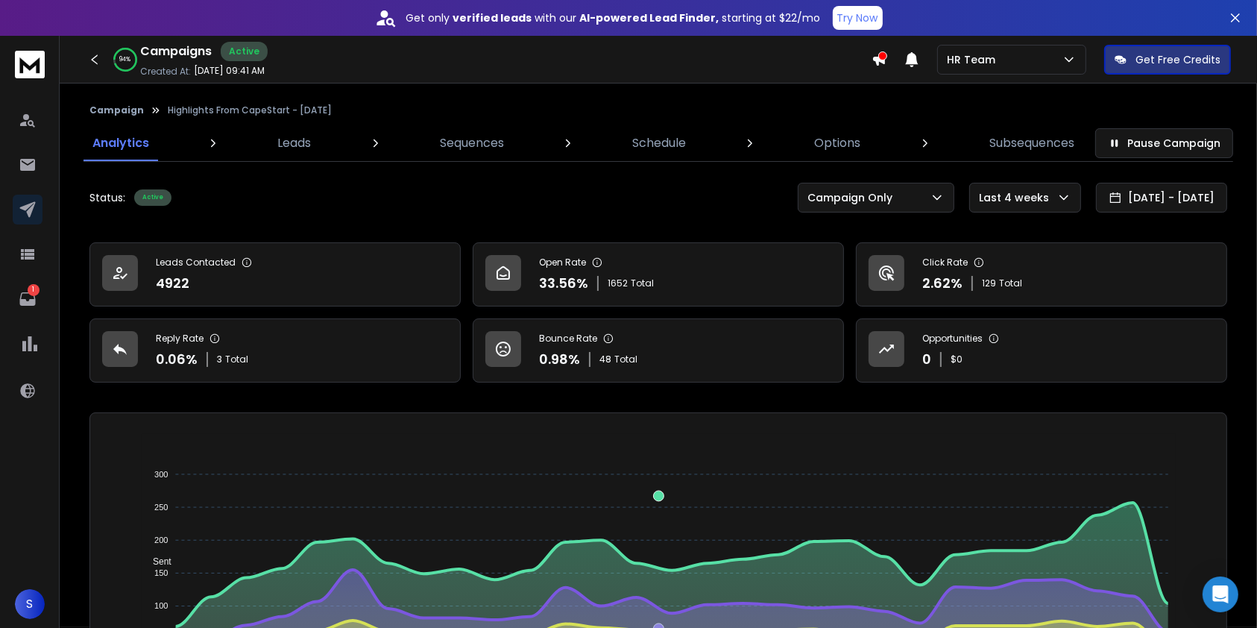
drag, startPoint x: 341, startPoint y: 111, endPoint x: 161, endPoint y: 104, distance: 179.8
click at [161, 104] on div "Campaign Highlights From [GEOGRAPHIC_DATA] - [DATE]" at bounding box center [658, 110] width 1150 height 24
copy p "Highlights From CapeStart - [DATE]"
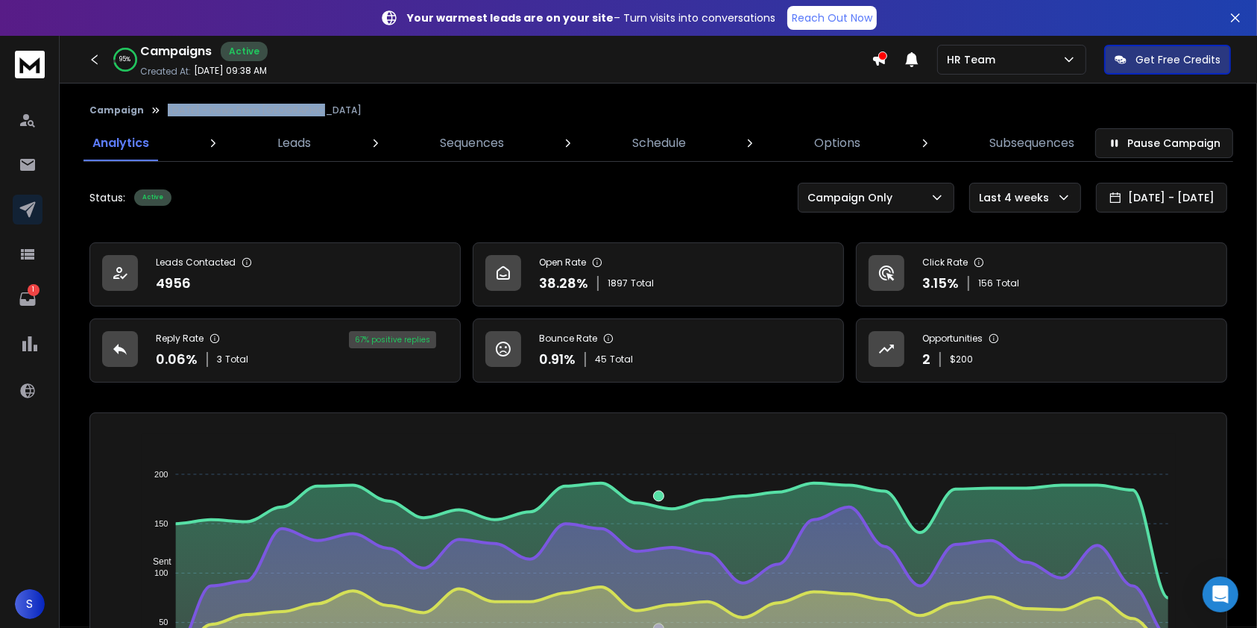
drag, startPoint x: 300, startPoint y: 104, endPoint x: 158, endPoint y: 110, distance: 142.5
click at [158, 110] on div "Campaign Jul 2025 - News From CapeStart" at bounding box center [658, 110] width 1150 height 24
copy p "Jul 2025 - News From CapeStart"
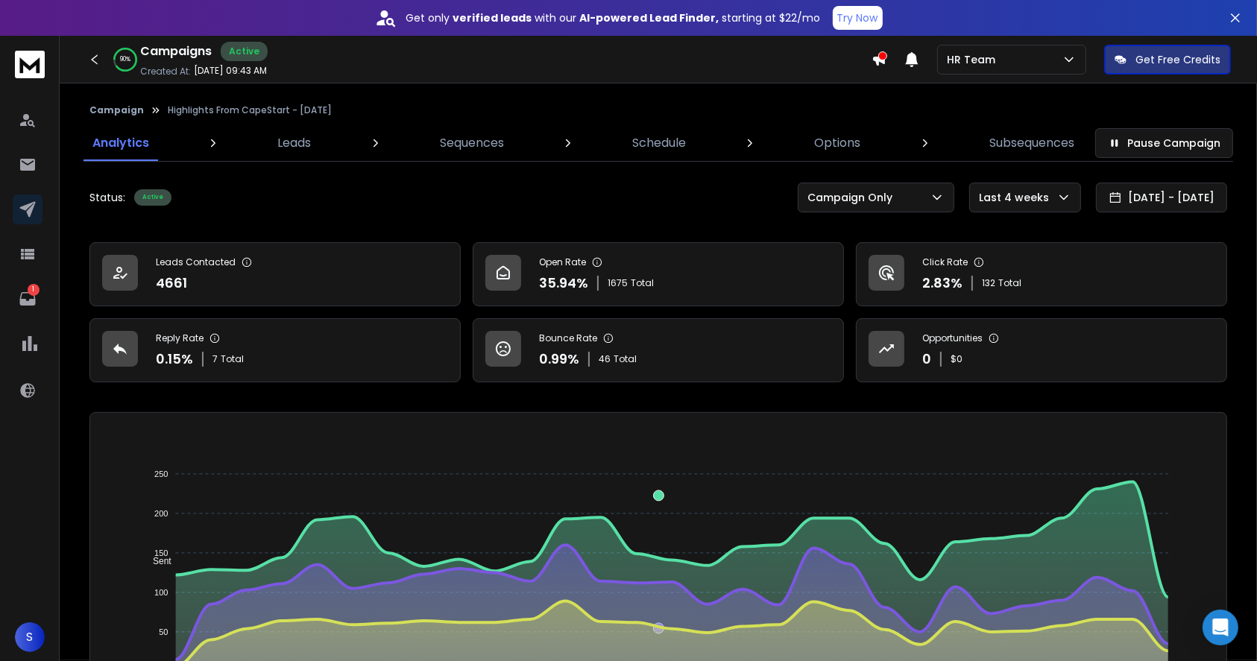
drag, startPoint x: 347, startPoint y: 116, endPoint x: 159, endPoint y: 111, distance: 188.7
click at [159, 111] on div "Campaign Highlights From [GEOGRAPHIC_DATA] - [DATE]" at bounding box center [658, 110] width 1150 height 24
copy p "Highlights From CapeStart - [DATE]"
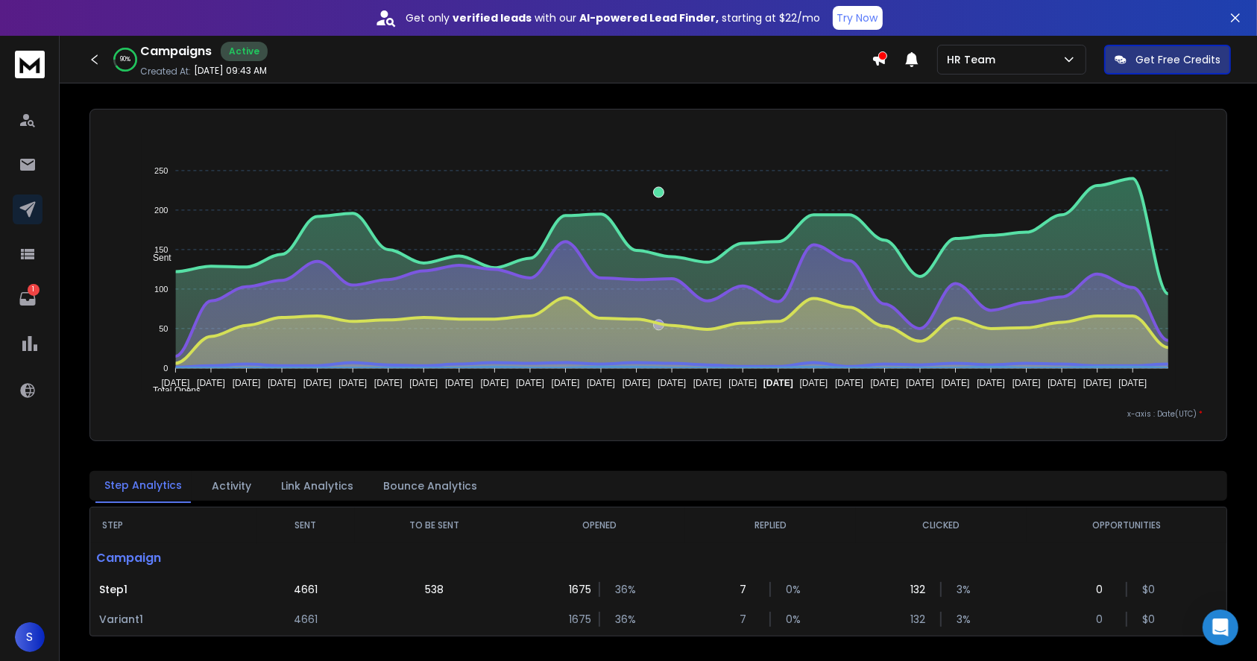
scroll to position [304, 0]
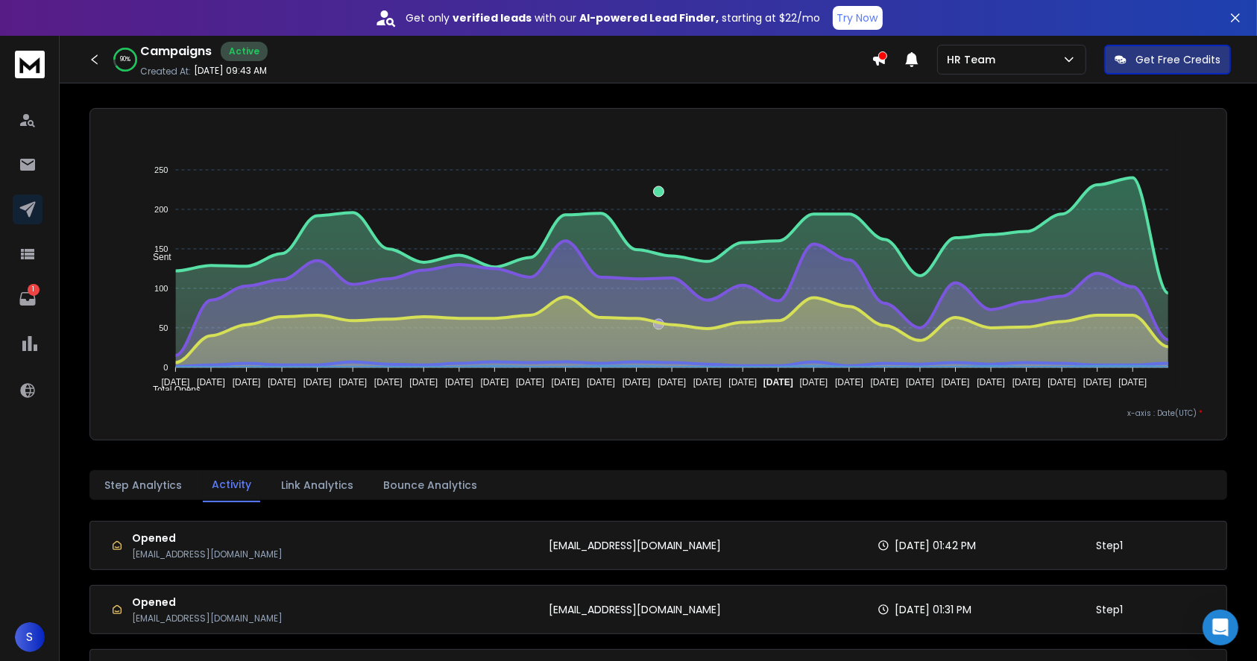
click at [223, 488] on button "Activity" at bounding box center [231, 485] width 57 height 34
click at [315, 491] on button "Link Analytics" at bounding box center [317, 485] width 90 height 33
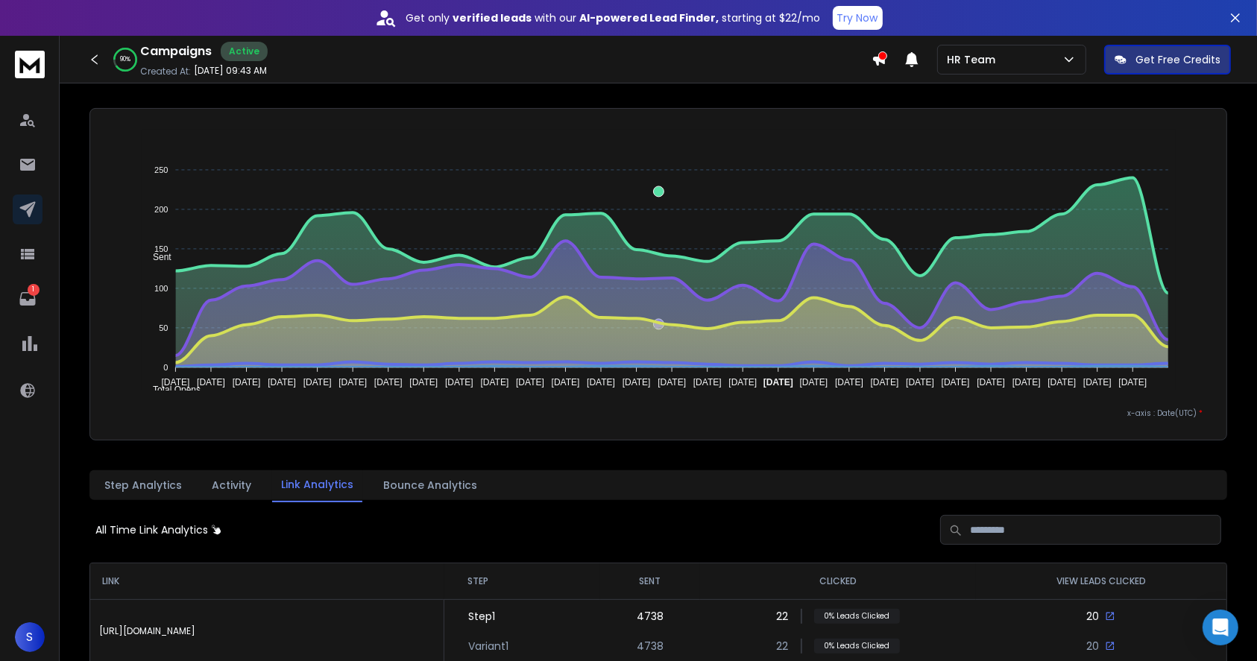
scroll to position [476, 0]
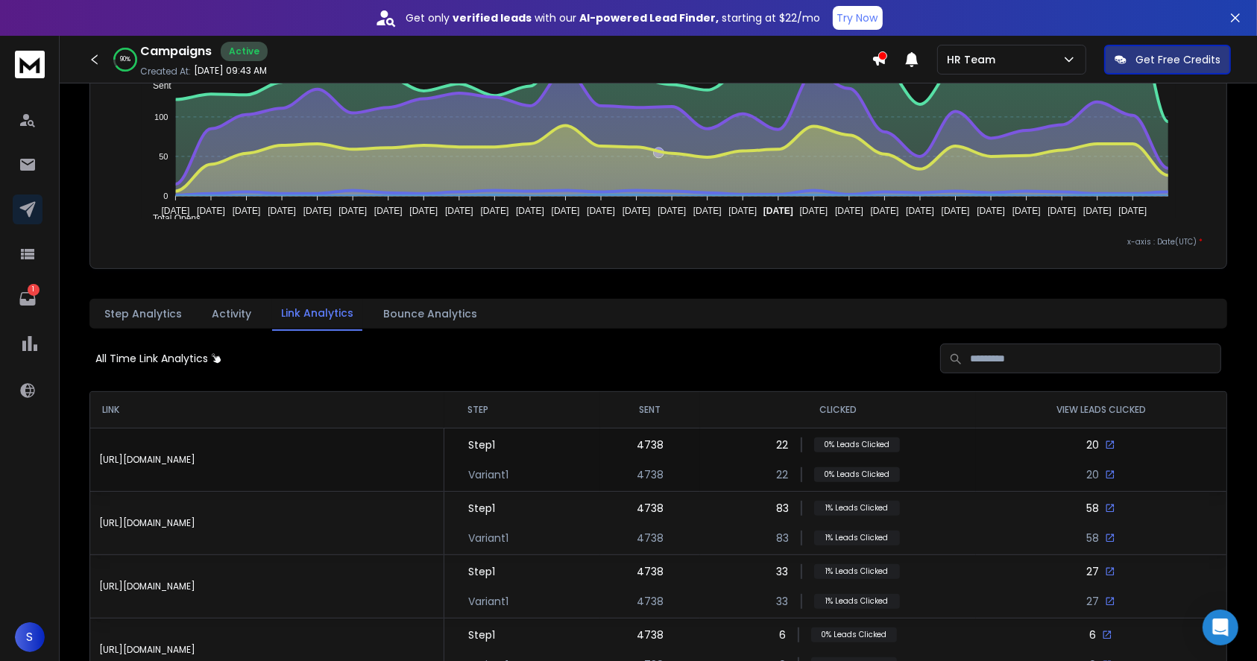
click at [865, 449] on p "0 % Leads Clicked" at bounding box center [857, 445] width 86 height 15
click at [860, 511] on p "1 % Leads Clicked" at bounding box center [857, 508] width 86 height 15
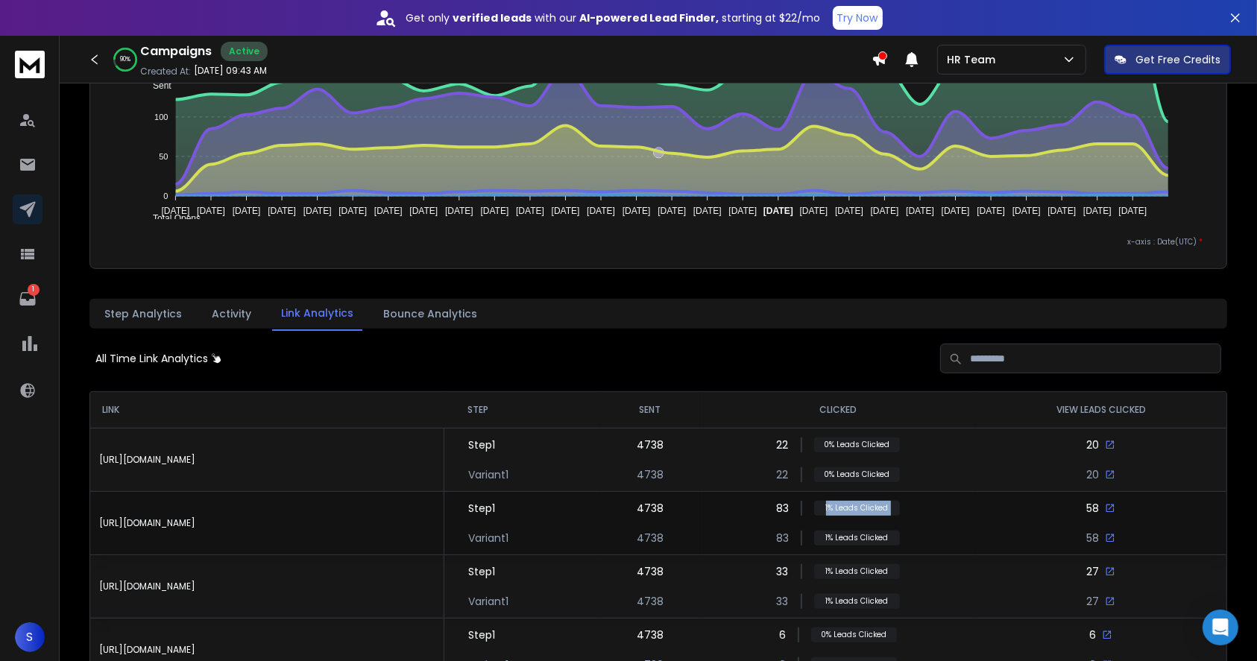
click at [860, 511] on p "1 % Leads Clicked" at bounding box center [857, 508] width 86 height 15
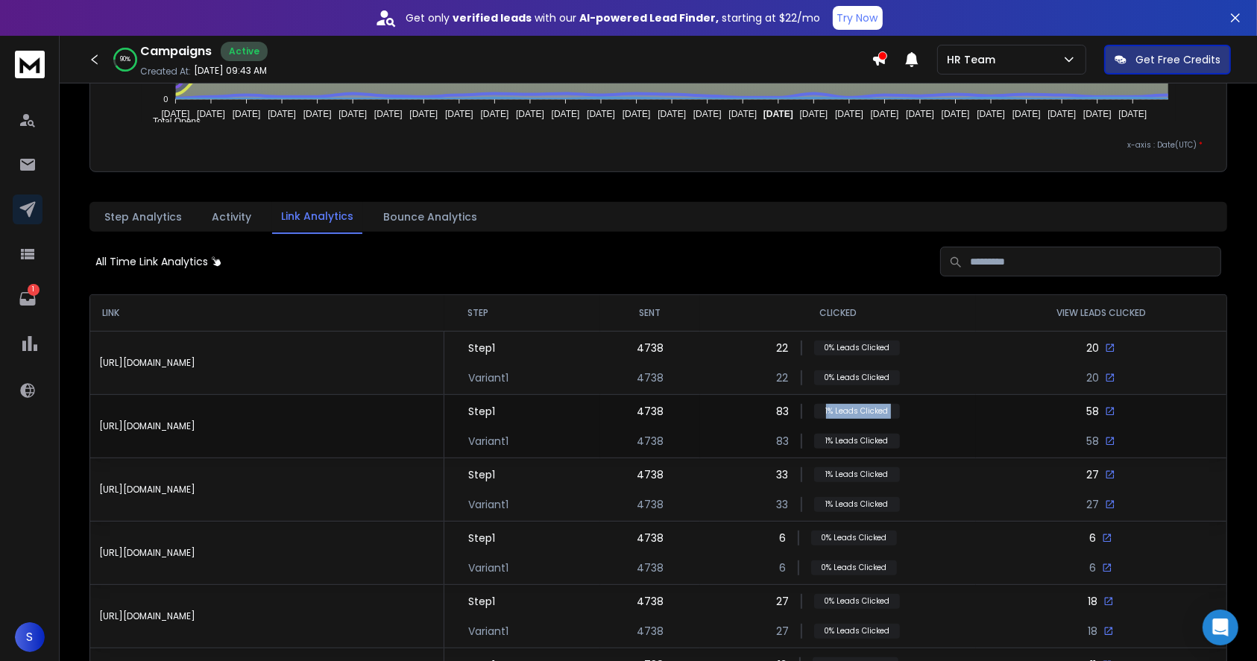
scroll to position [555, 0]
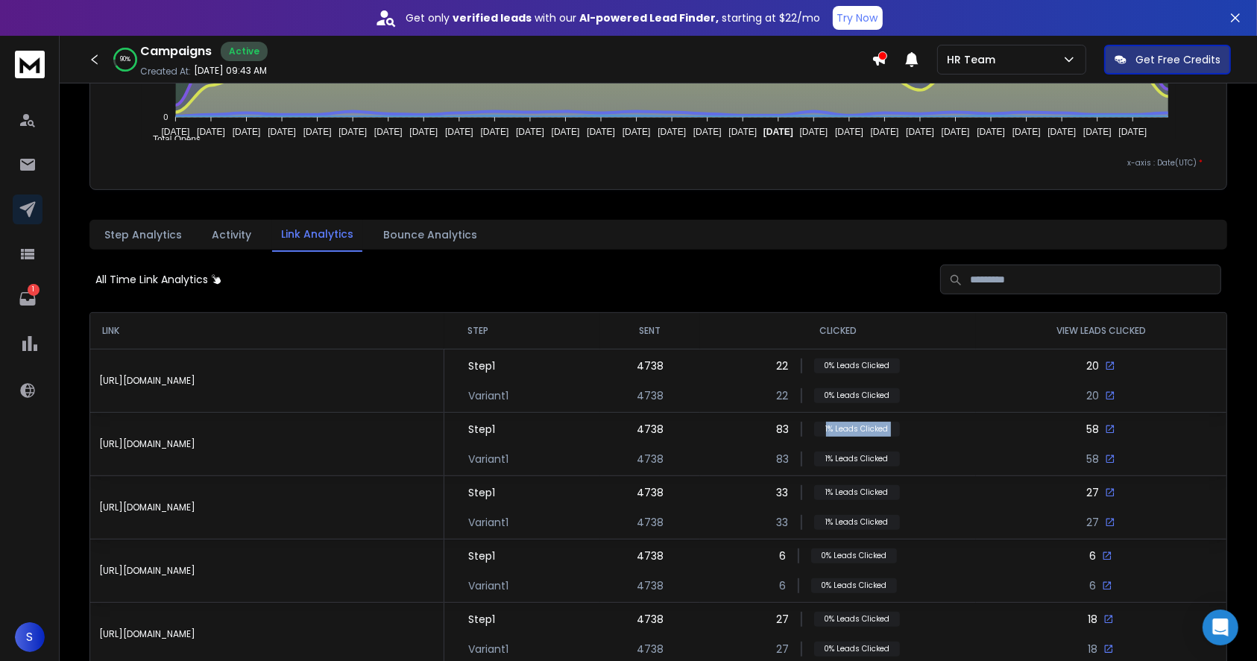
click at [429, 232] on button "Bounce Analytics" at bounding box center [430, 234] width 112 height 33
click at [310, 237] on button "Link Analytics" at bounding box center [317, 235] width 90 height 34
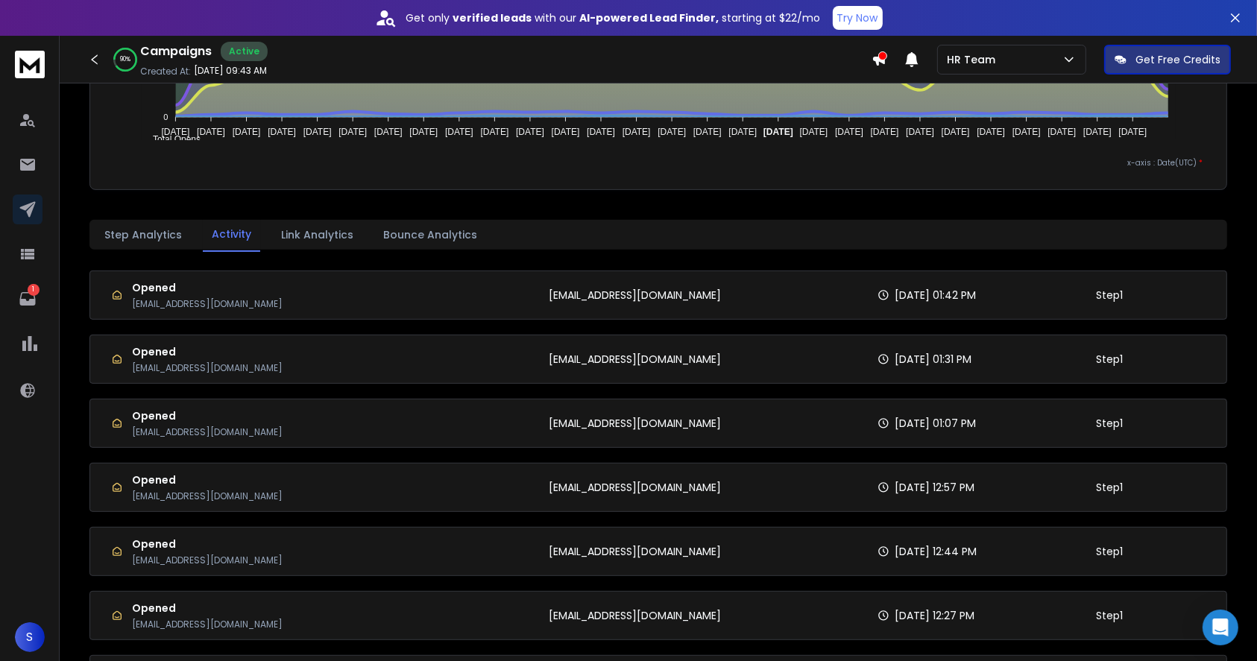
click at [242, 234] on button "Activity" at bounding box center [231, 235] width 57 height 34
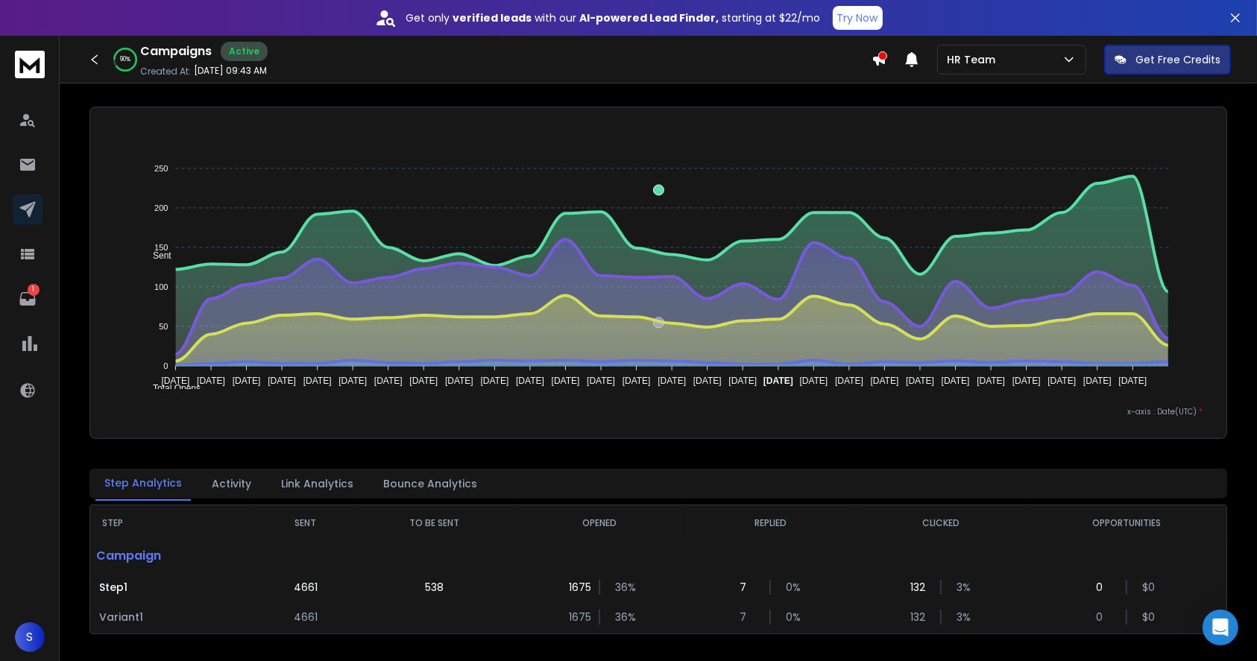
scroll to position [304, 0]
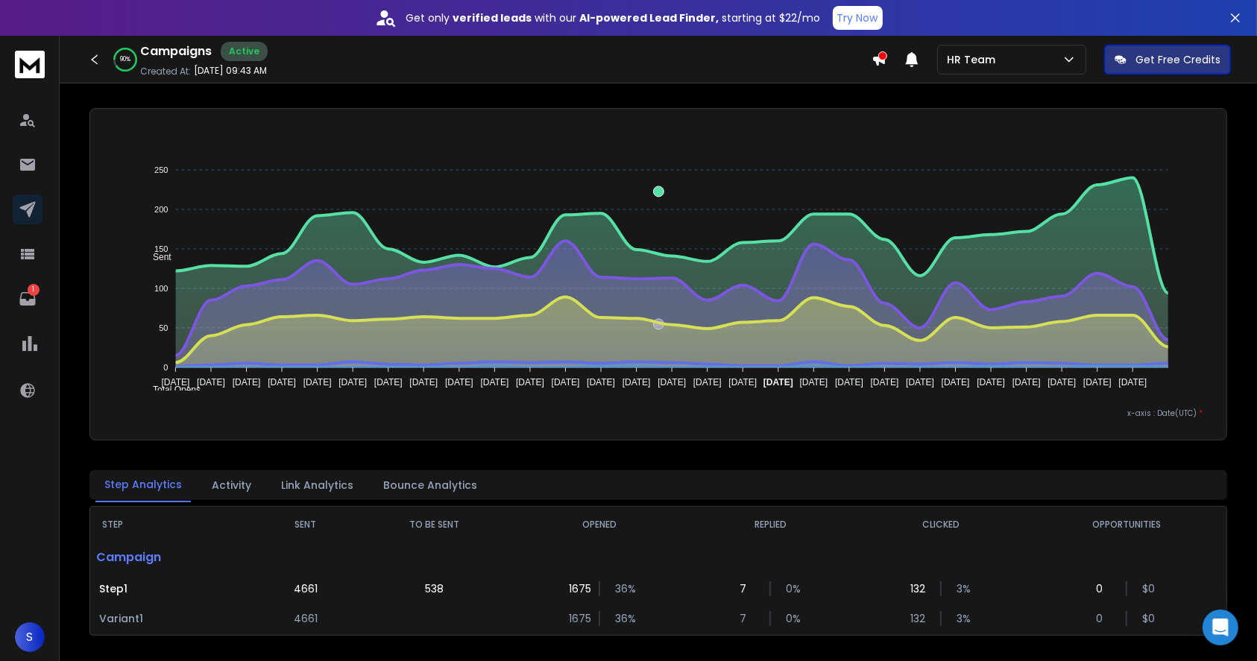
click at [165, 242] on div "Leads Contacted 4661 Open Rate 35.94 % 1675 Total Click Rate 2.83 % 132 Total R…" at bounding box center [658, 290] width 1138 height 704
